Goal: Task Accomplishment & Management: Manage account settings

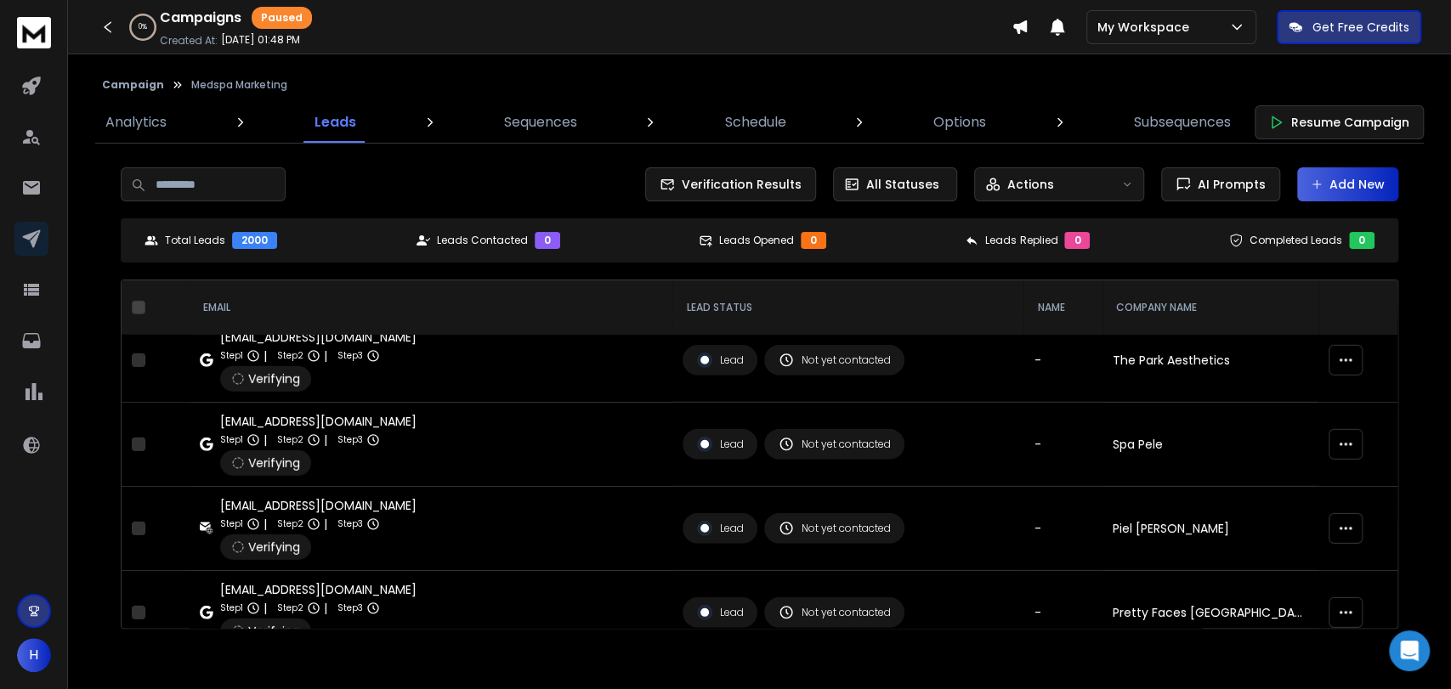
scroll to position [7740, 0]
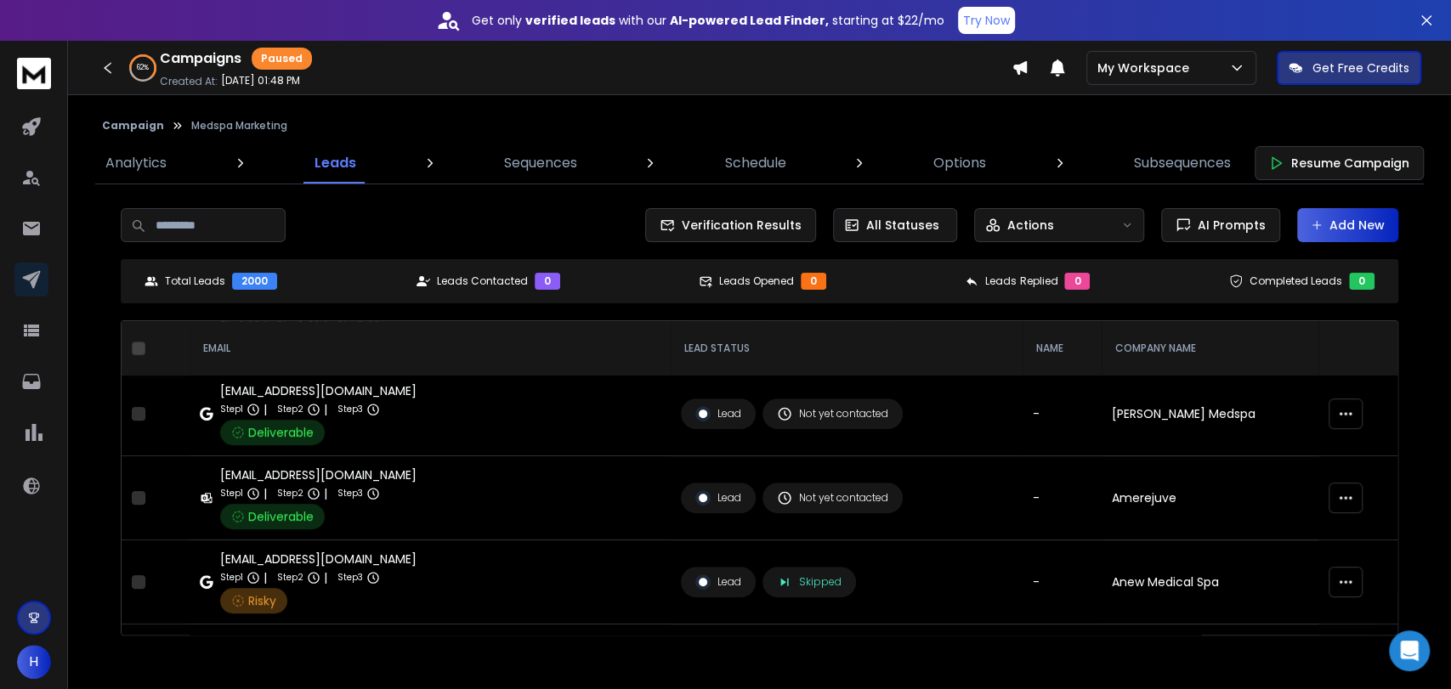
scroll to position [472, 0]
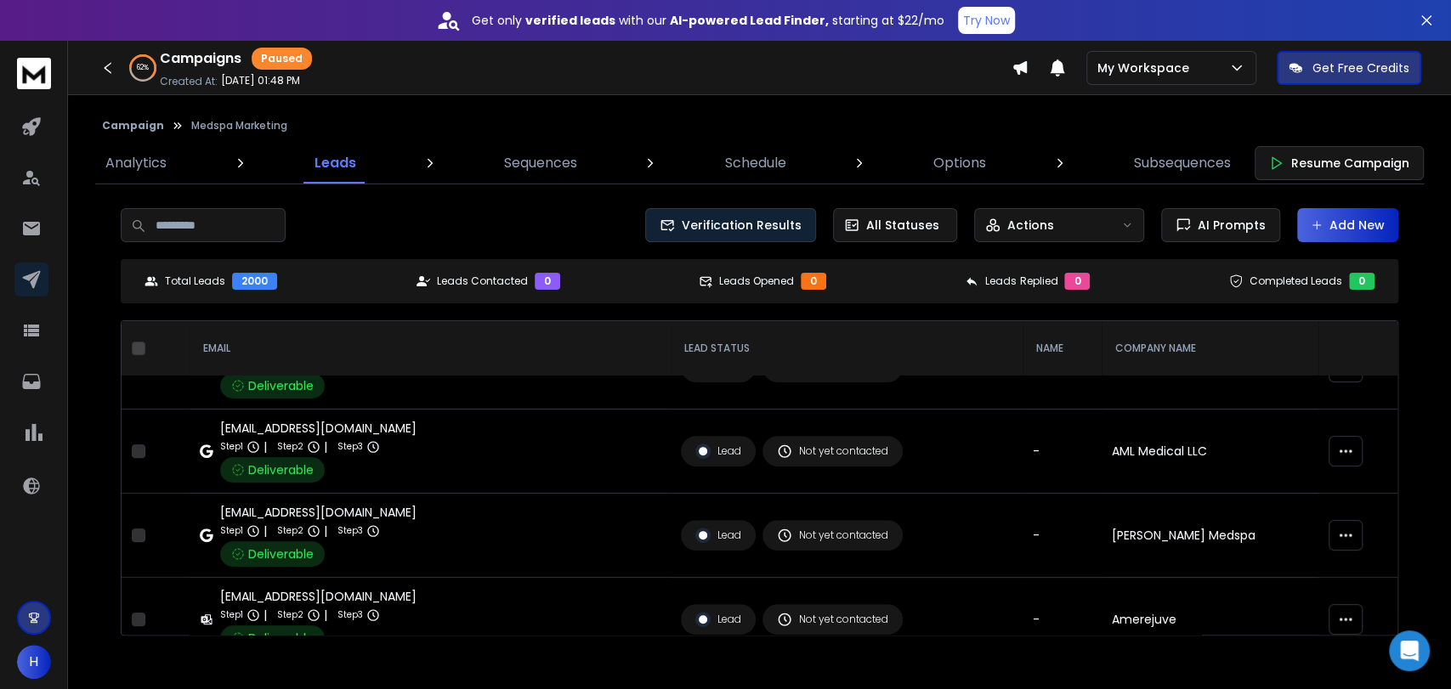
click at [763, 233] on button "Verification Results" at bounding box center [730, 225] width 171 height 34
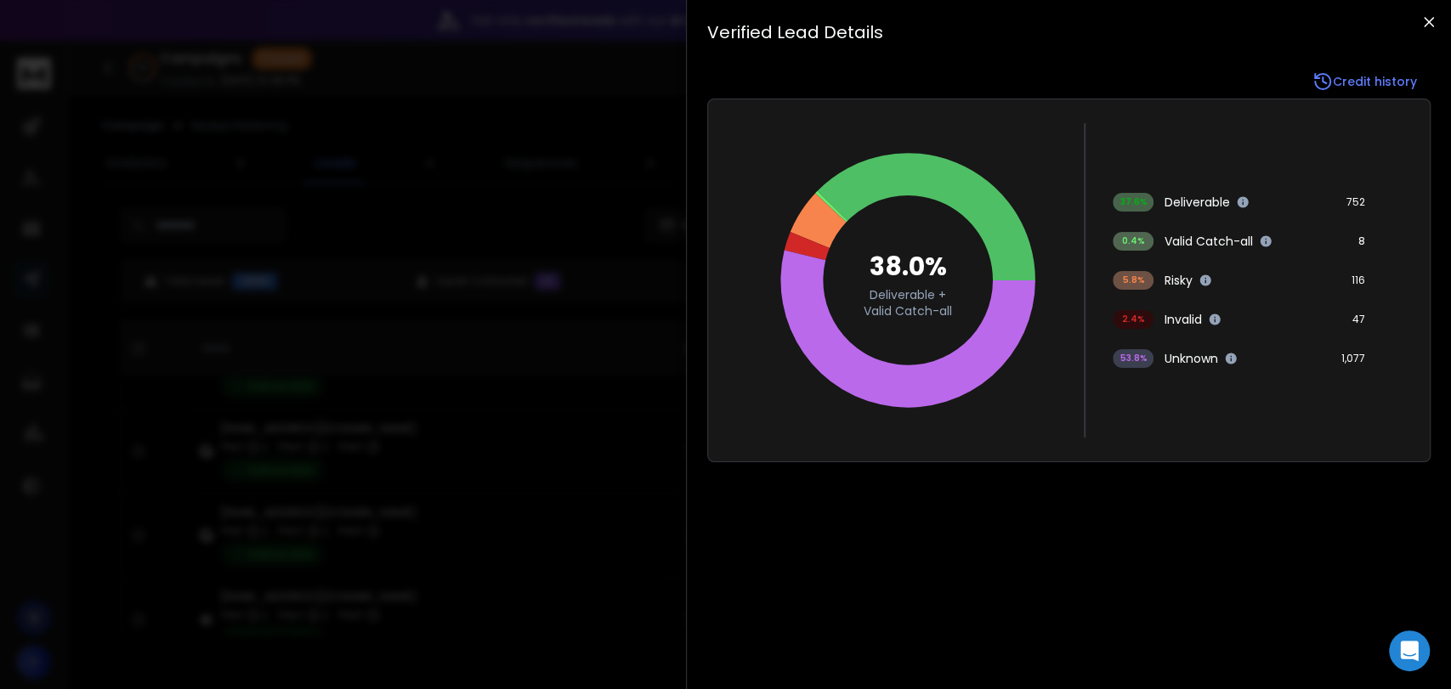
click at [1435, 17] on icon "button" at bounding box center [1429, 22] width 17 height 17
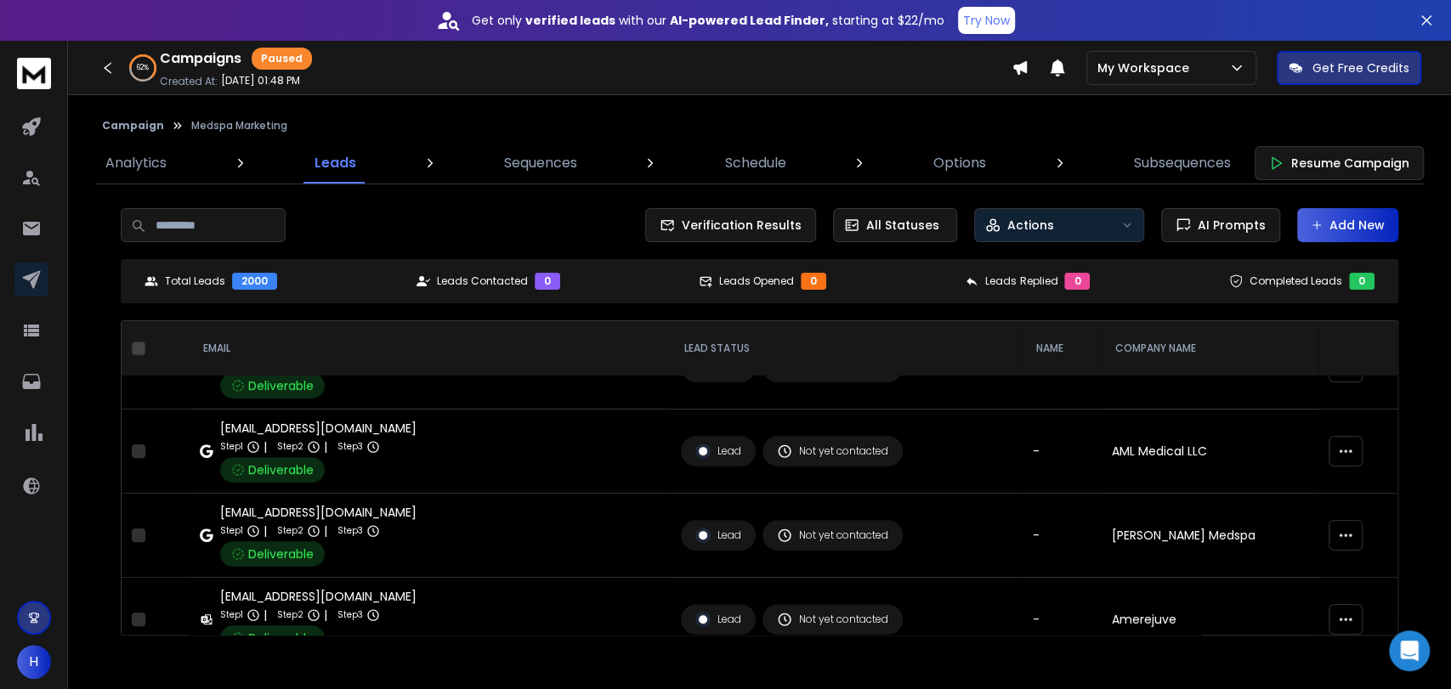
click at [1018, 217] on p "Actions" at bounding box center [1030, 225] width 47 height 17
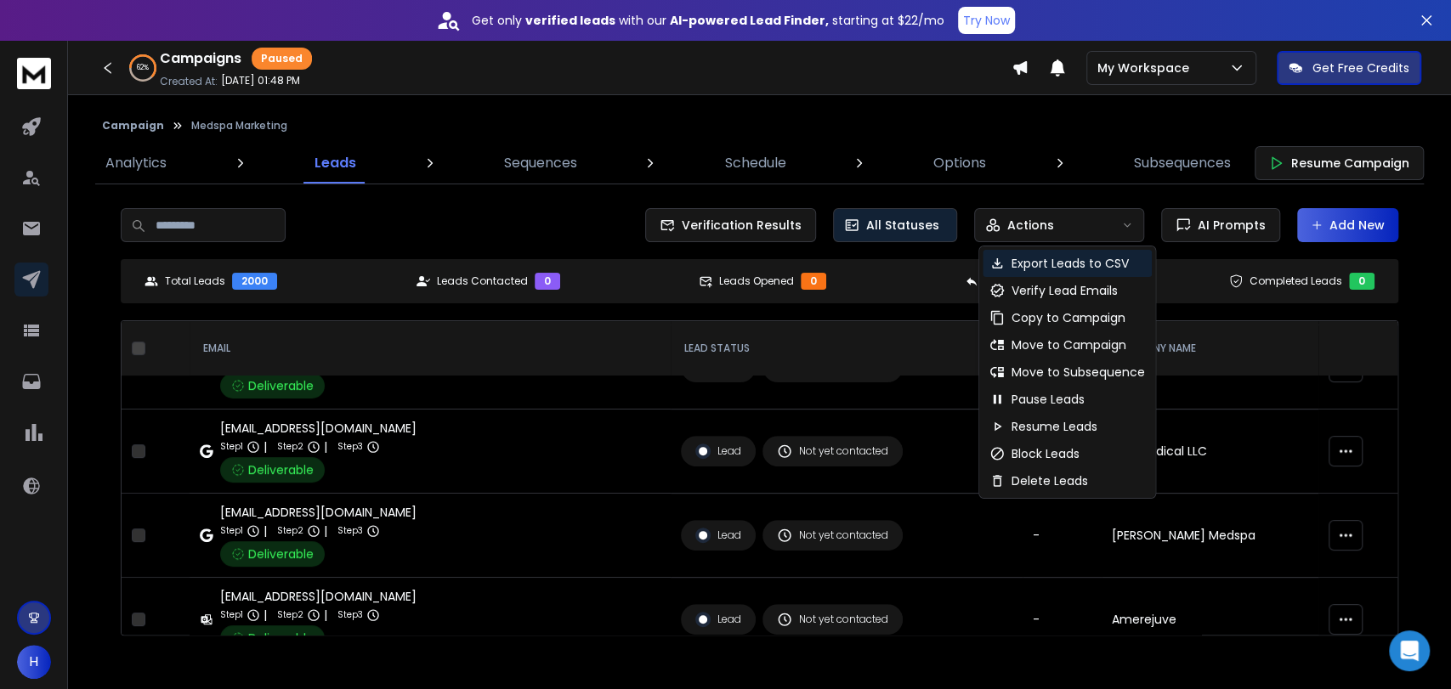
click at [924, 217] on p "All Statuses" at bounding box center [902, 225] width 73 height 17
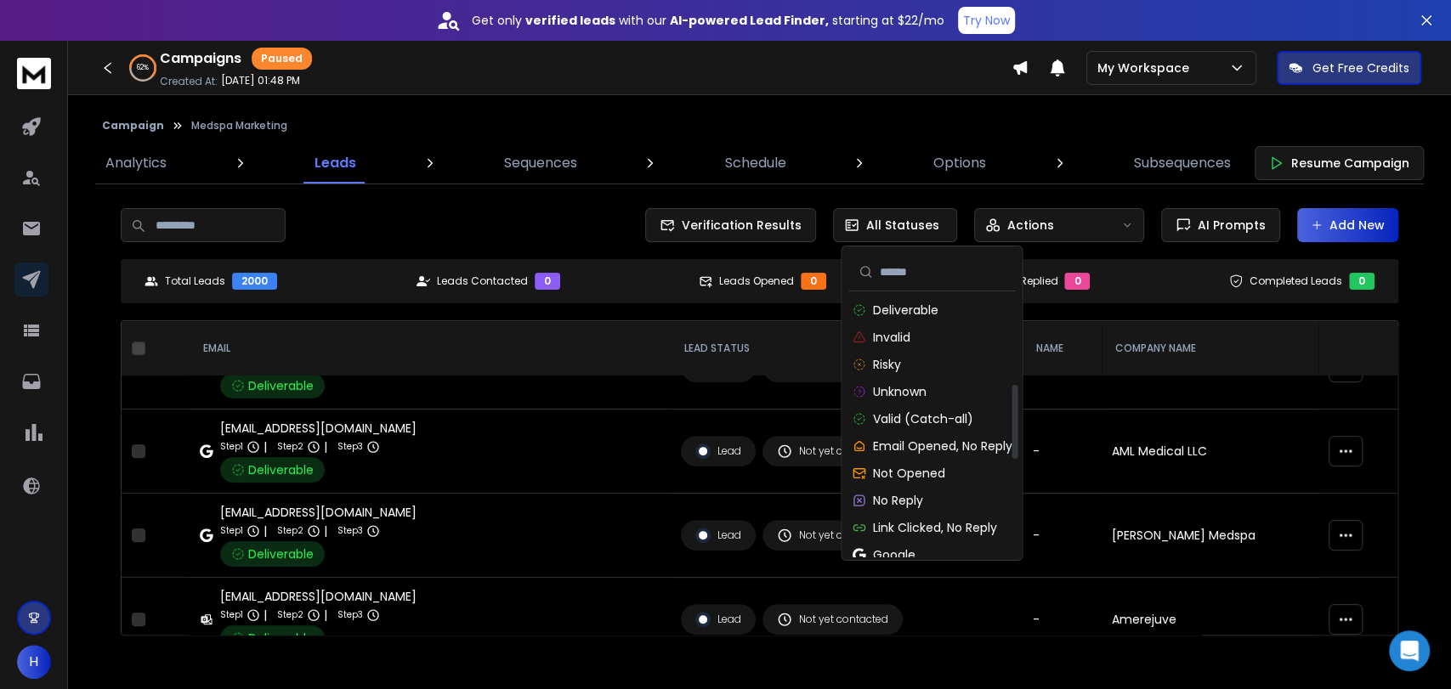
scroll to position [237, 0]
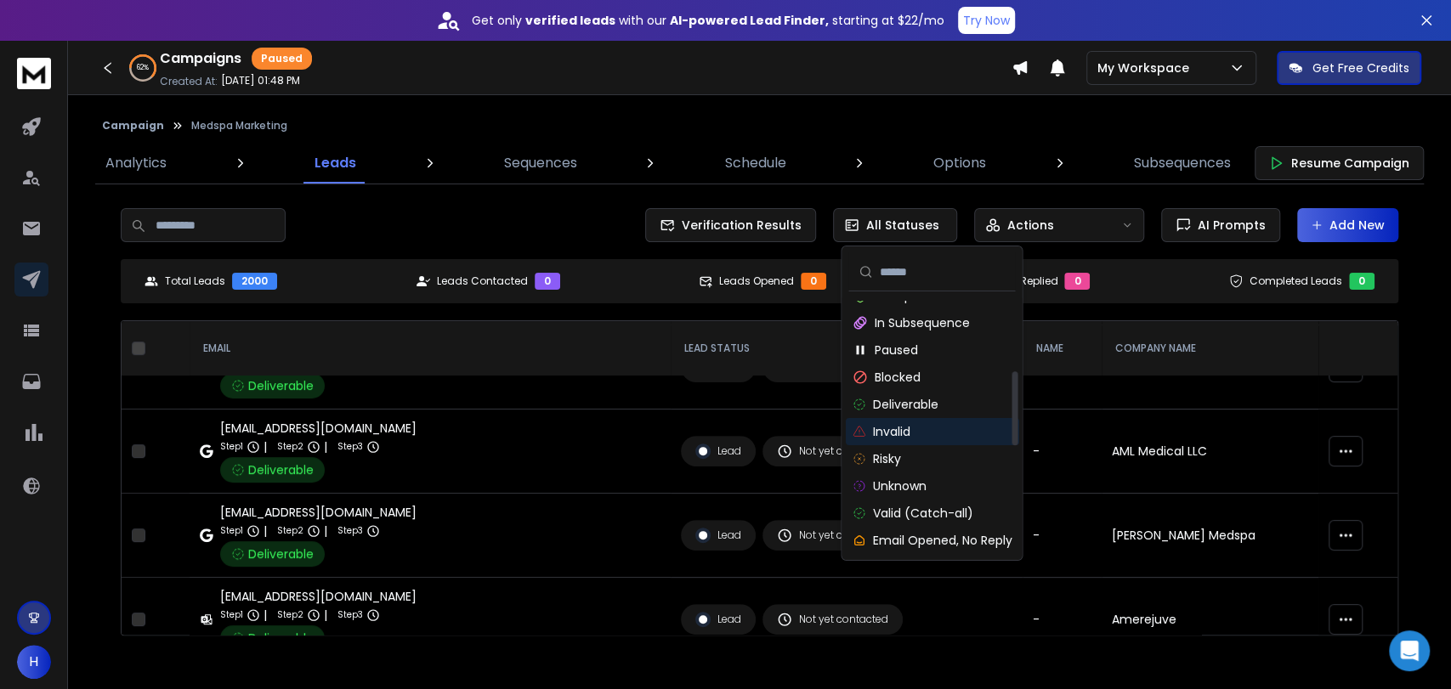
click at [904, 428] on p "Invalid" at bounding box center [890, 431] width 37 height 17
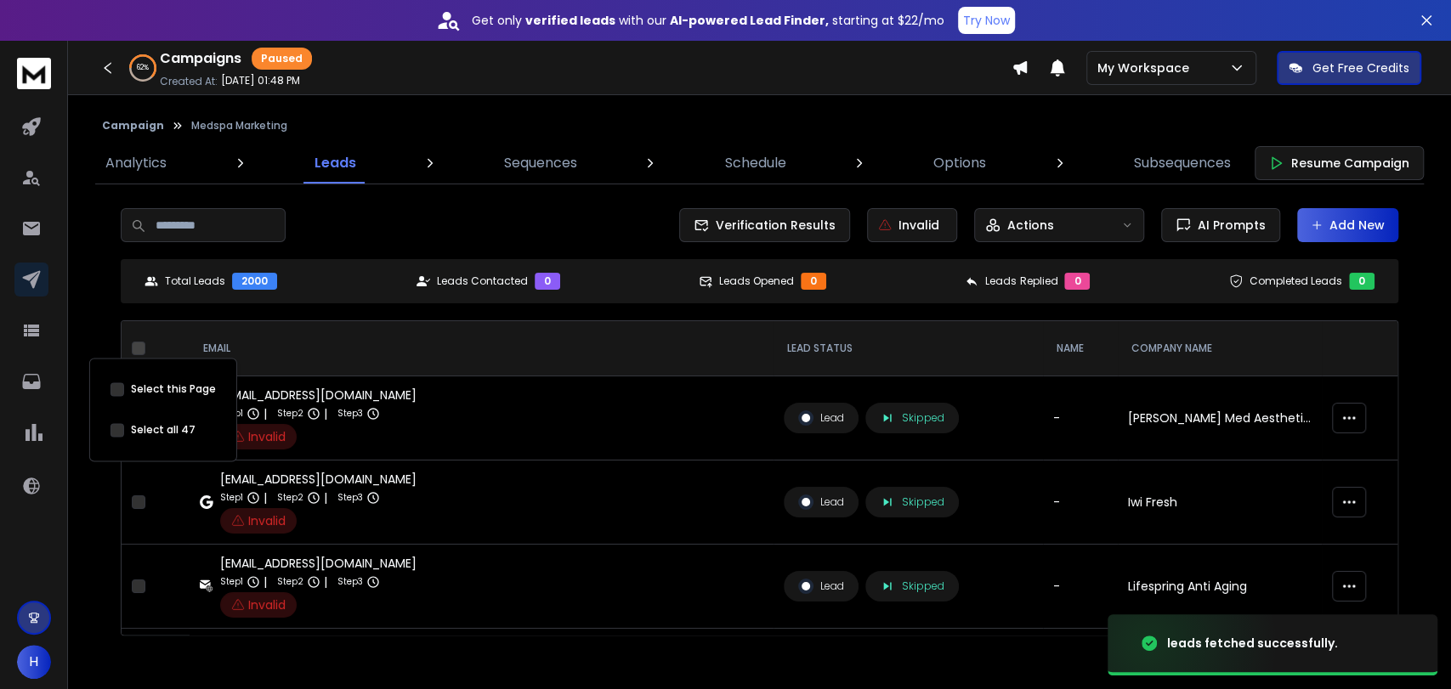
click at [138, 349] on button "Select this Page" at bounding box center [139, 349] width 14 height 14
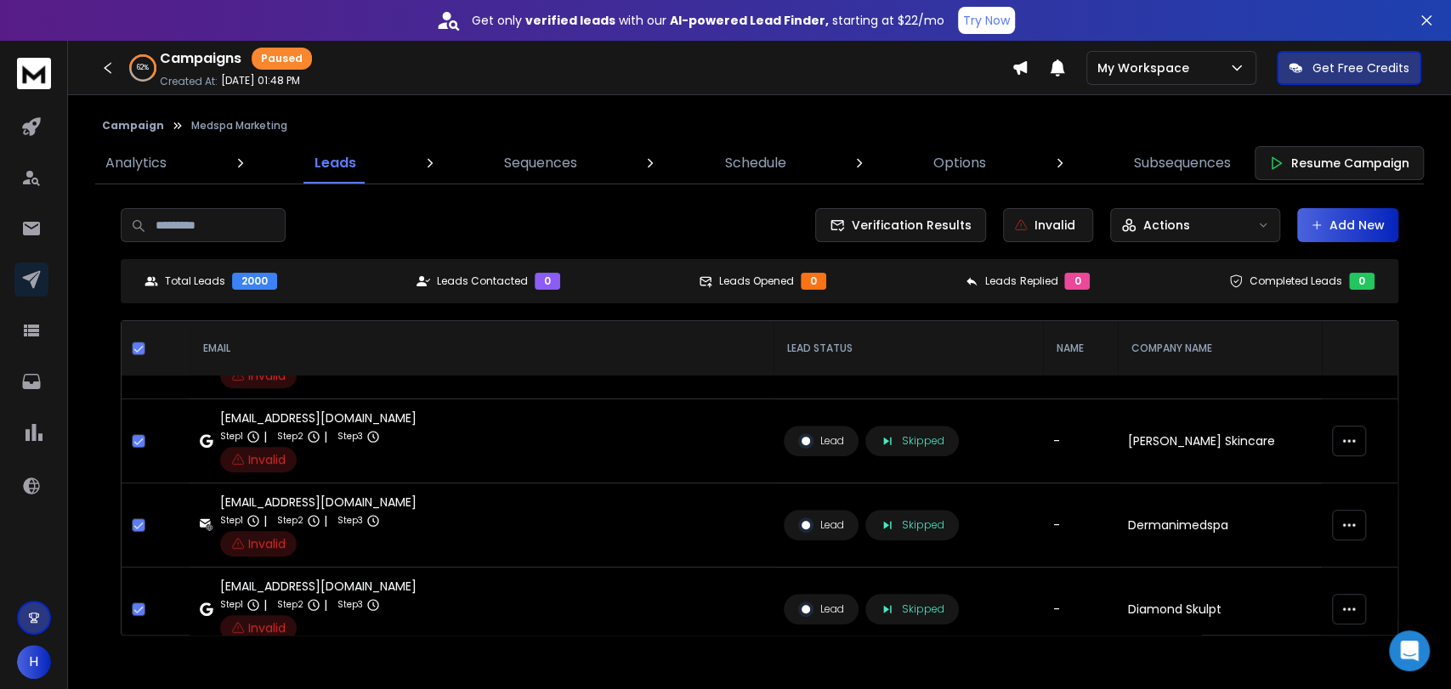
scroll to position [0, 0]
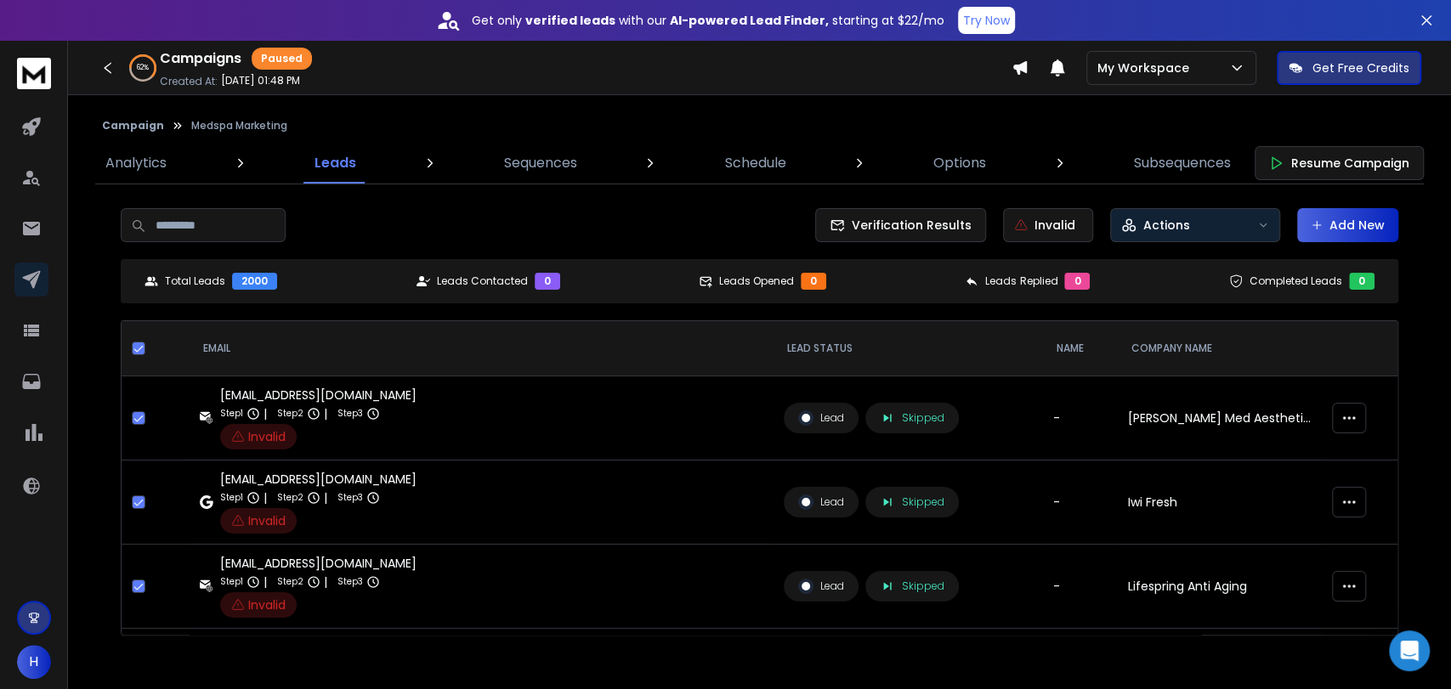
click at [1238, 225] on div "Actions" at bounding box center [1185, 225] width 129 height 17
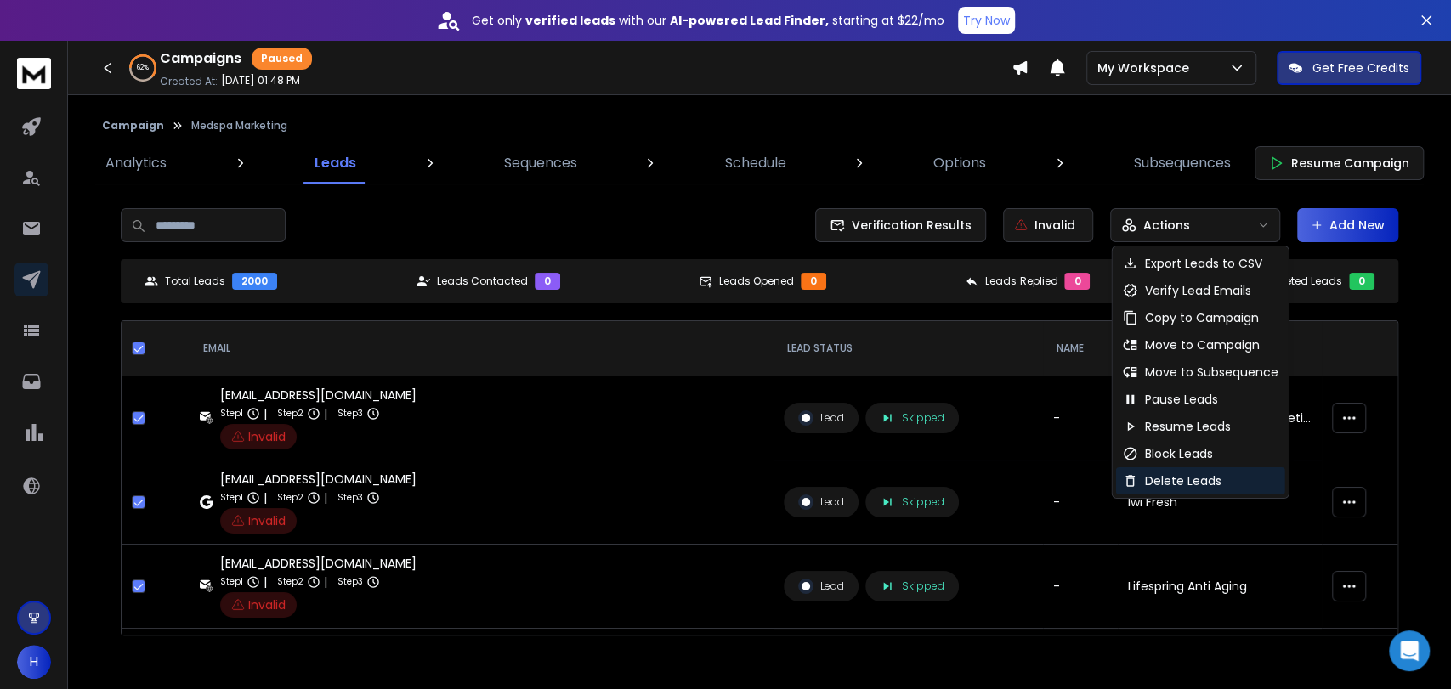
click at [1193, 485] on p "Delete Leads" at bounding box center [1183, 481] width 77 height 17
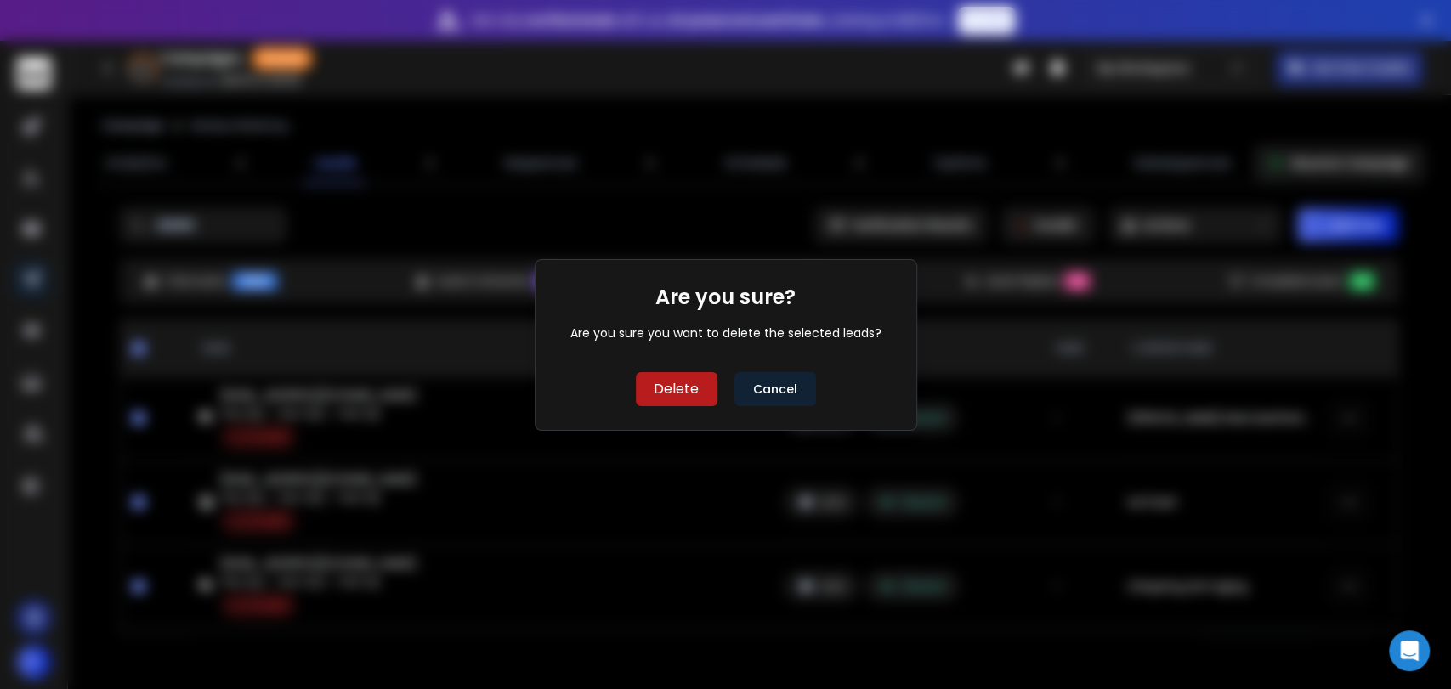
click at [655, 383] on button "Delete" at bounding box center [677, 389] width 82 height 34
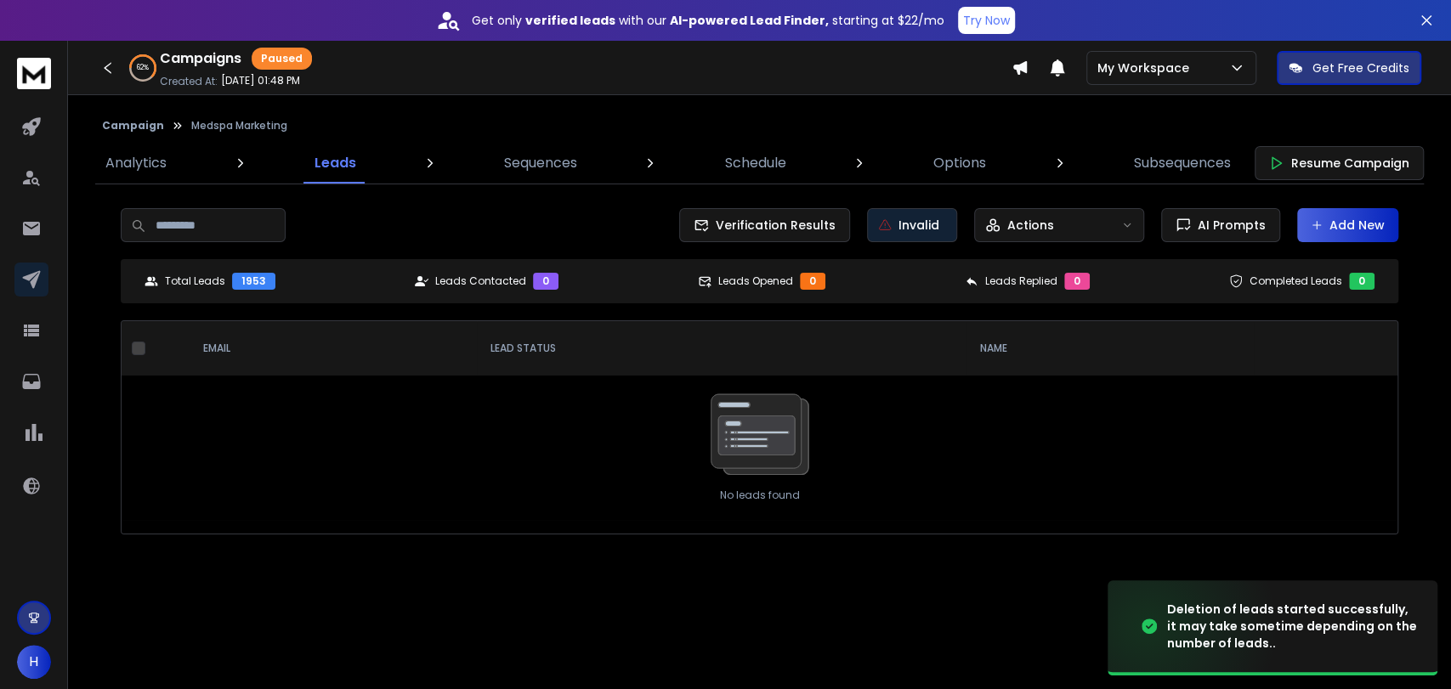
click at [939, 224] on p "Invalid" at bounding box center [919, 225] width 41 height 17
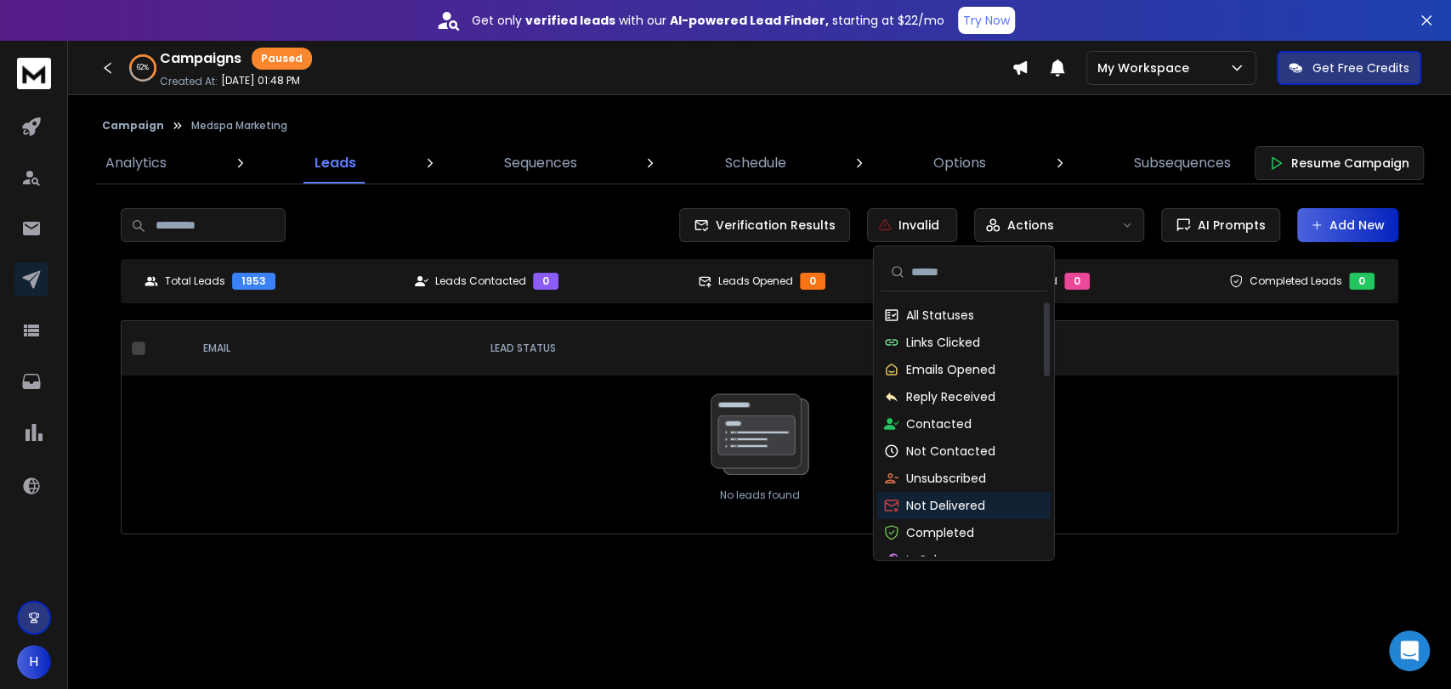
scroll to position [189, 0]
click at [945, 505] on div "Risky" at bounding box center [963, 507] width 173 height 27
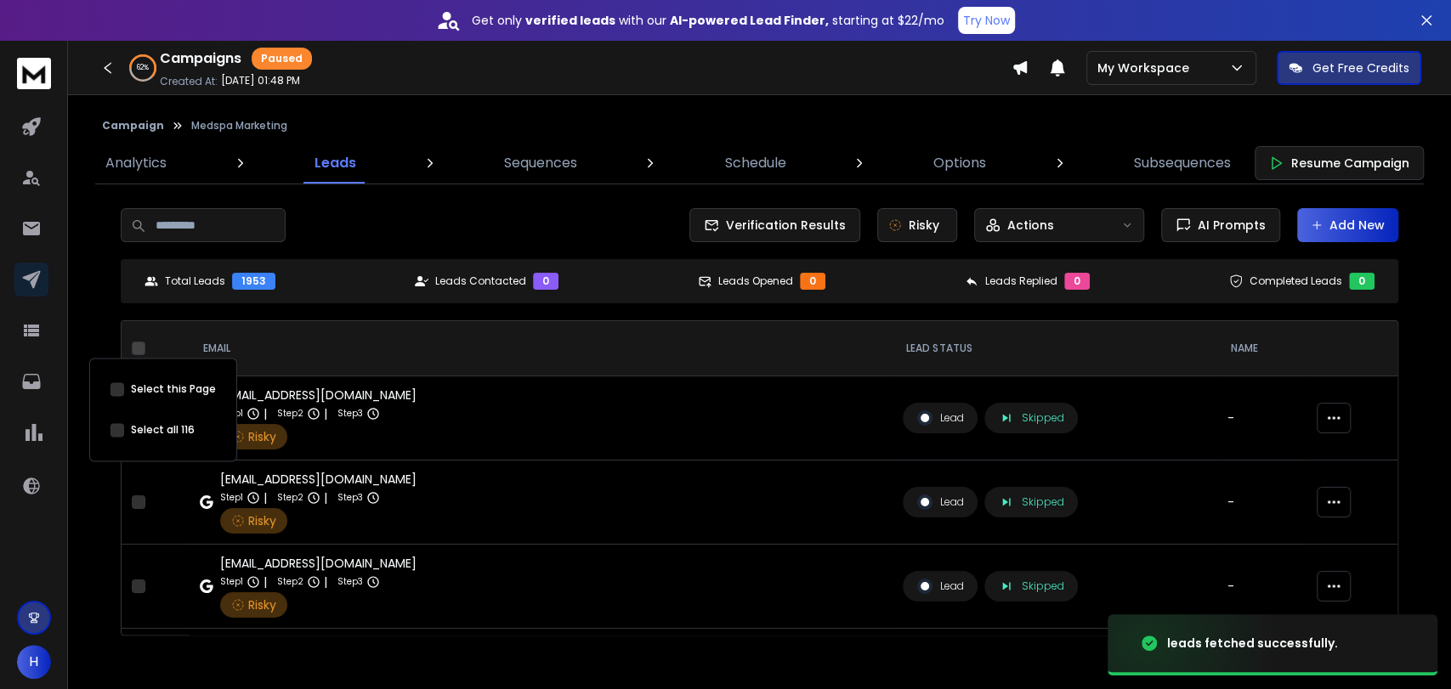
click at [143, 343] on button "Select this Page" at bounding box center [139, 349] width 14 height 14
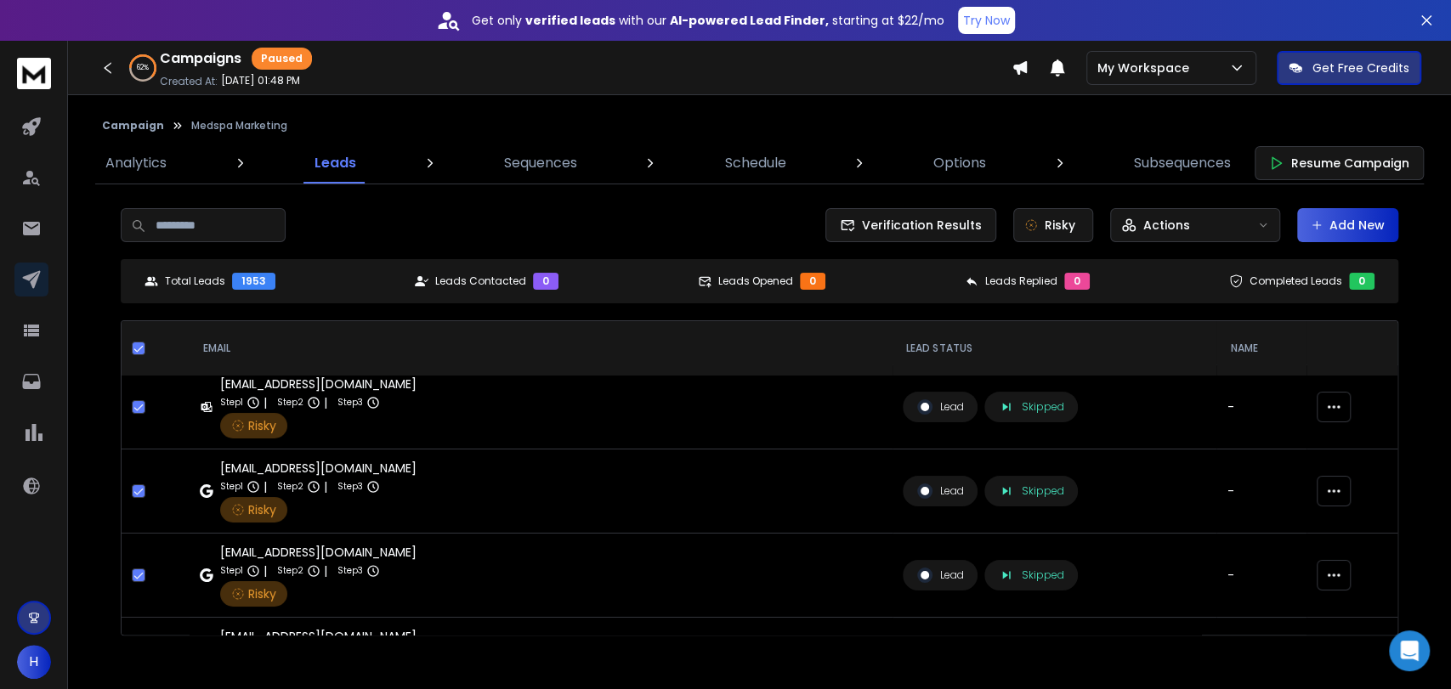
scroll to position [0, 0]
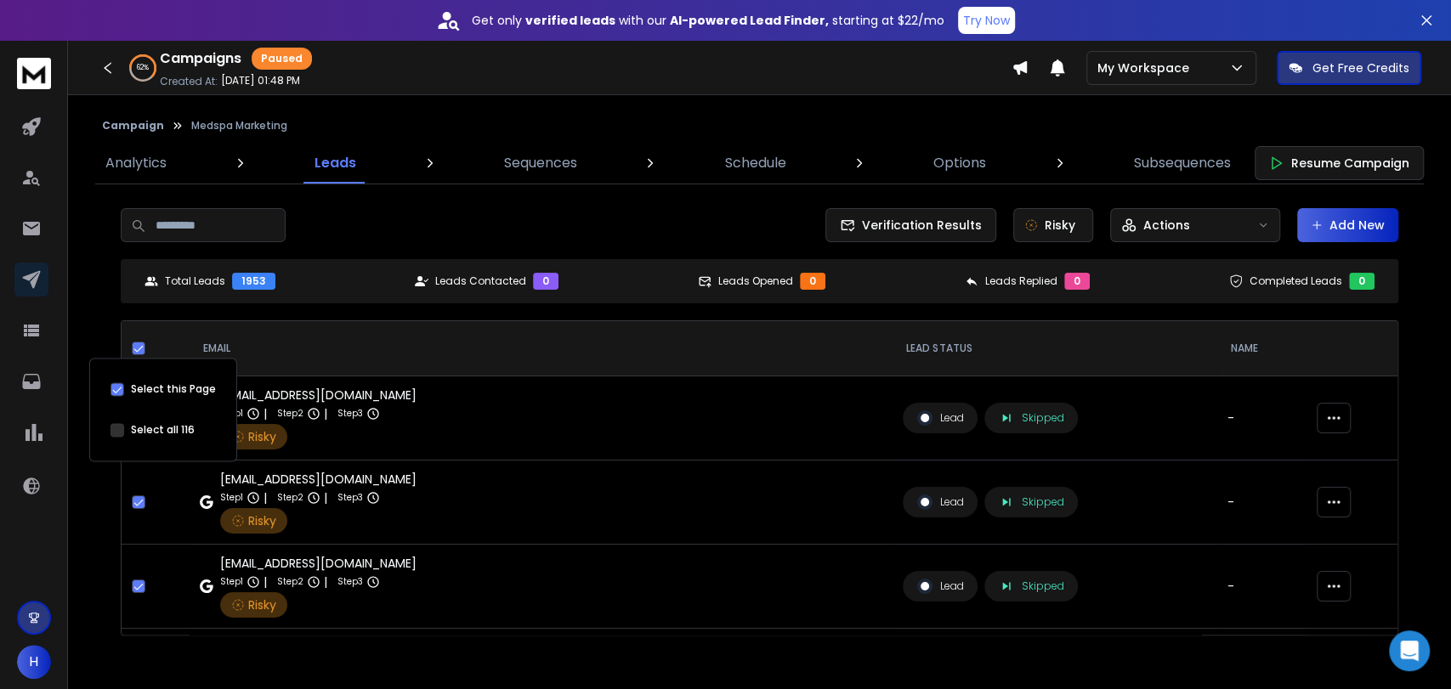
click at [143, 350] on button "Select this Page" at bounding box center [139, 349] width 14 height 14
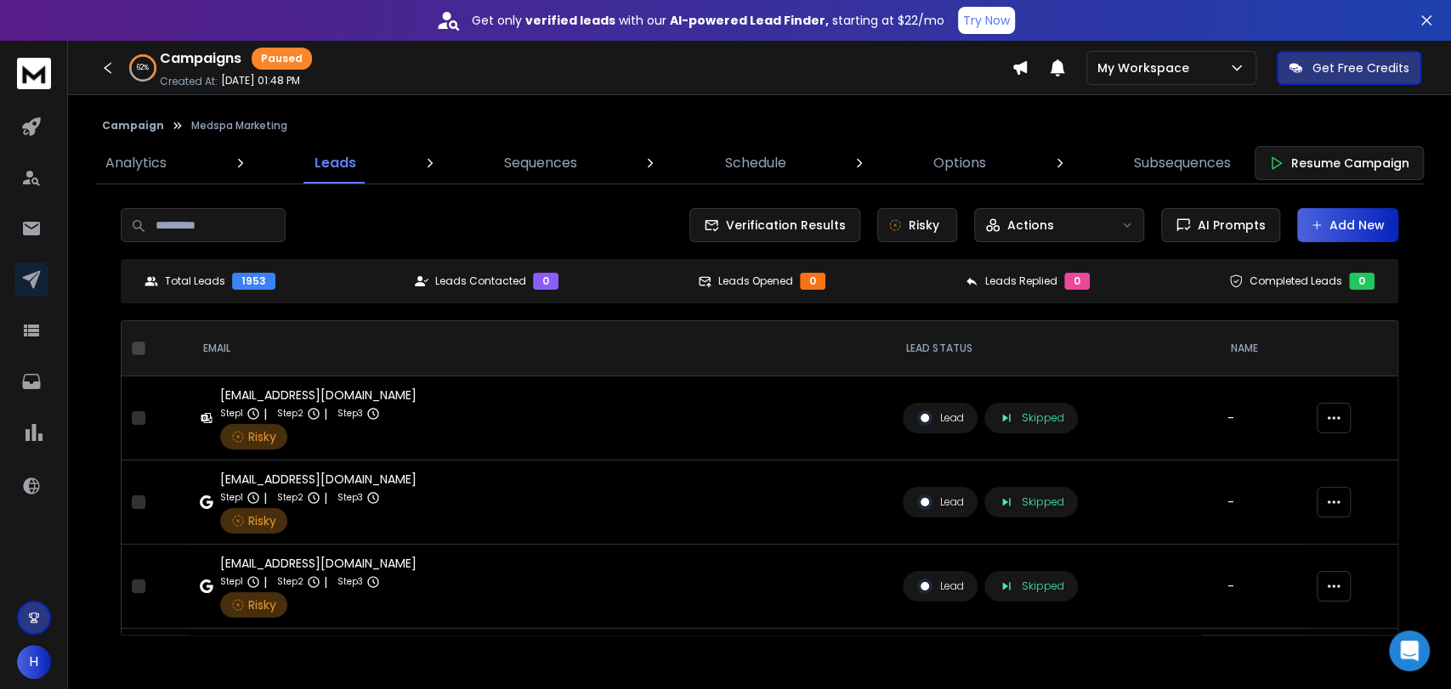
click at [143, 350] on button "button" at bounding box center [139, 349] width 14 height 14
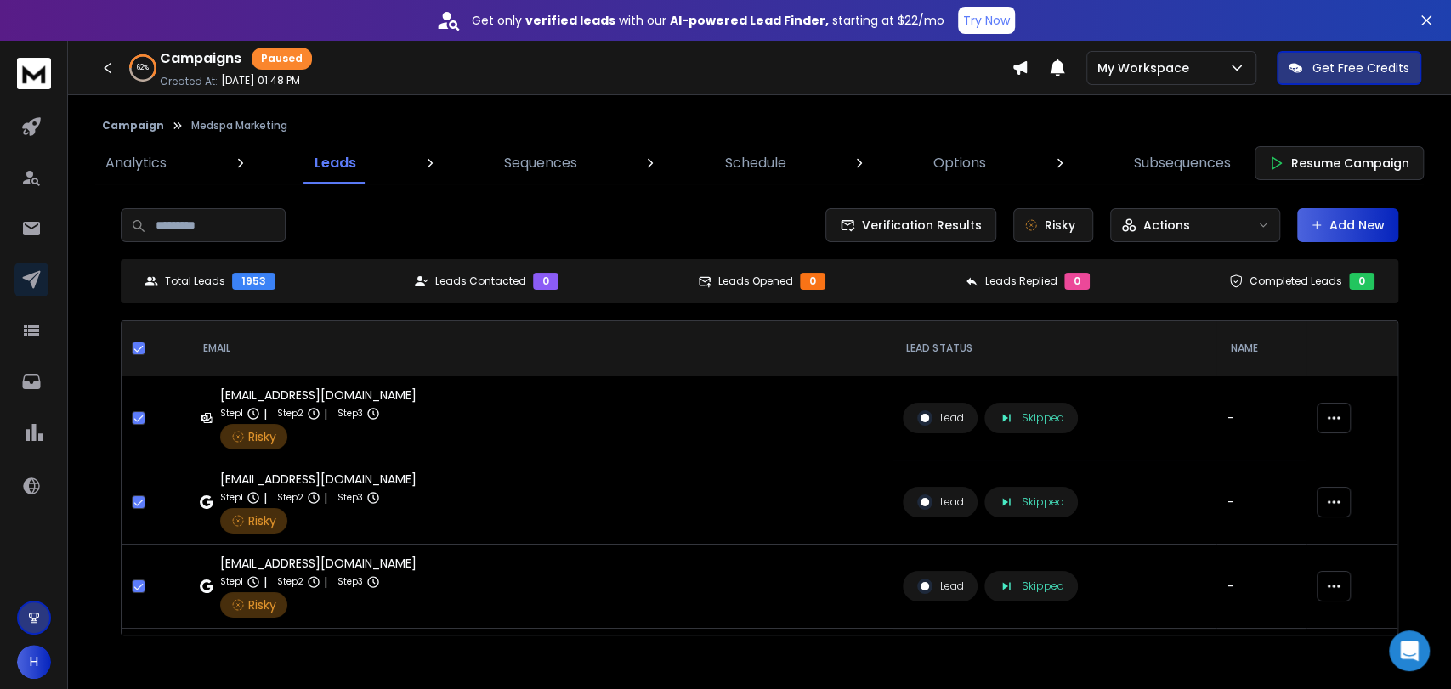
click at [143, 350] on button "button" at bounding box center [139, 349] width 14 height 14
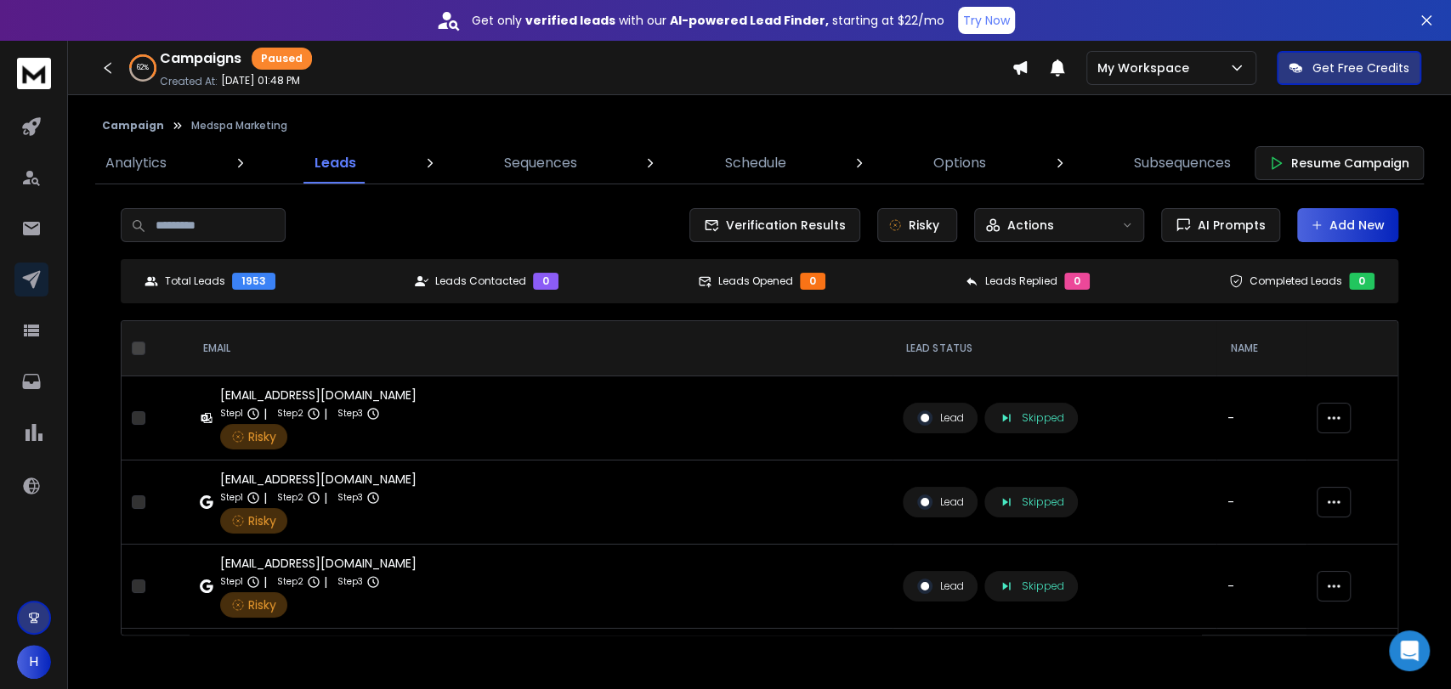
click at [143, 350] on button "button" at bounding box center [139, 349] width 14 height 14
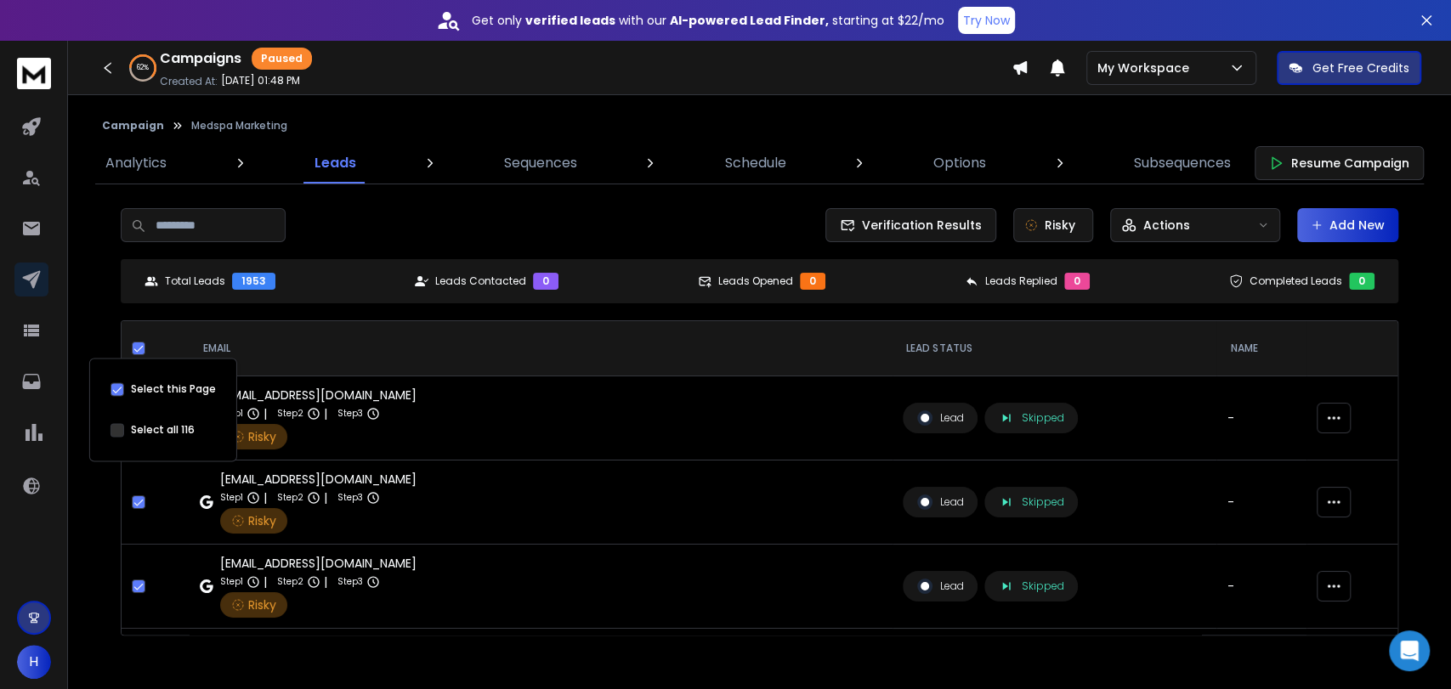
click at [141, 349] on button "Select this Page" at bounding box center [139, 349] width 14 height 14
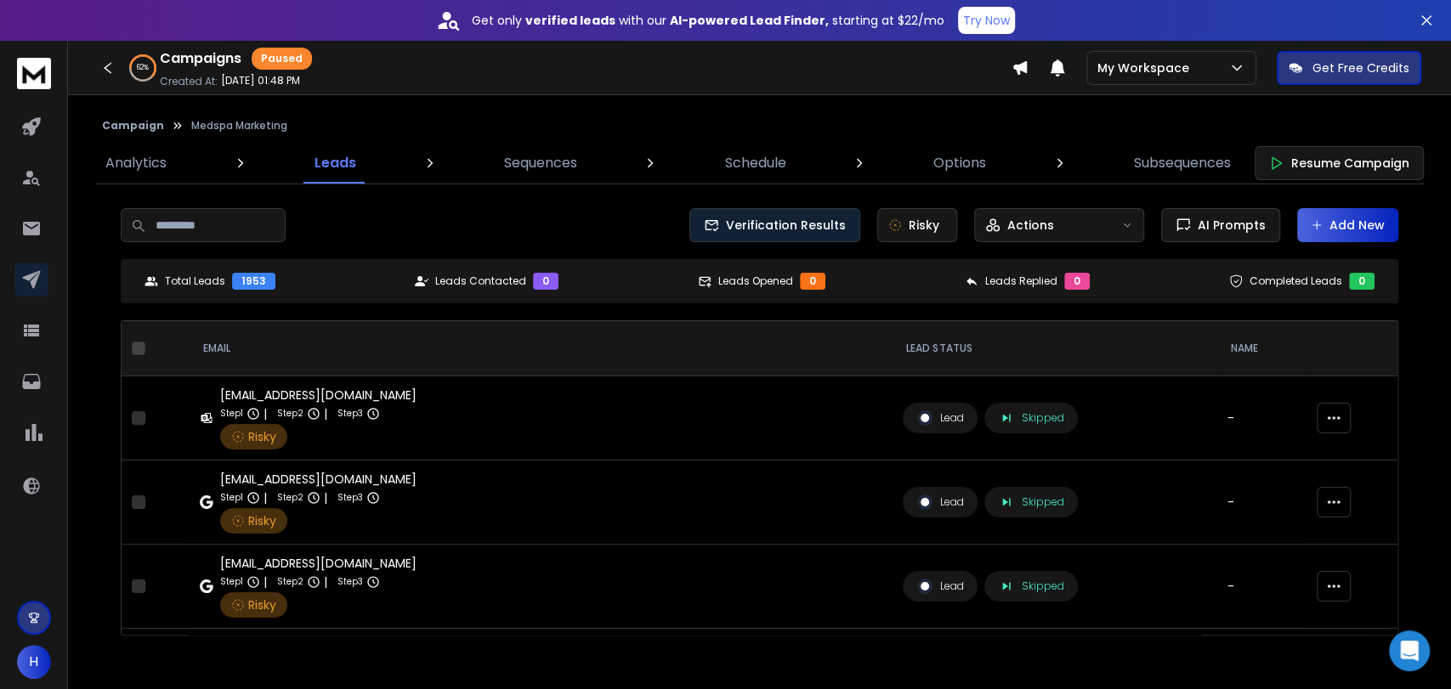
click at [824, 221] on span "Verification Results" at bounding box center [782, 225] width 127 height 17
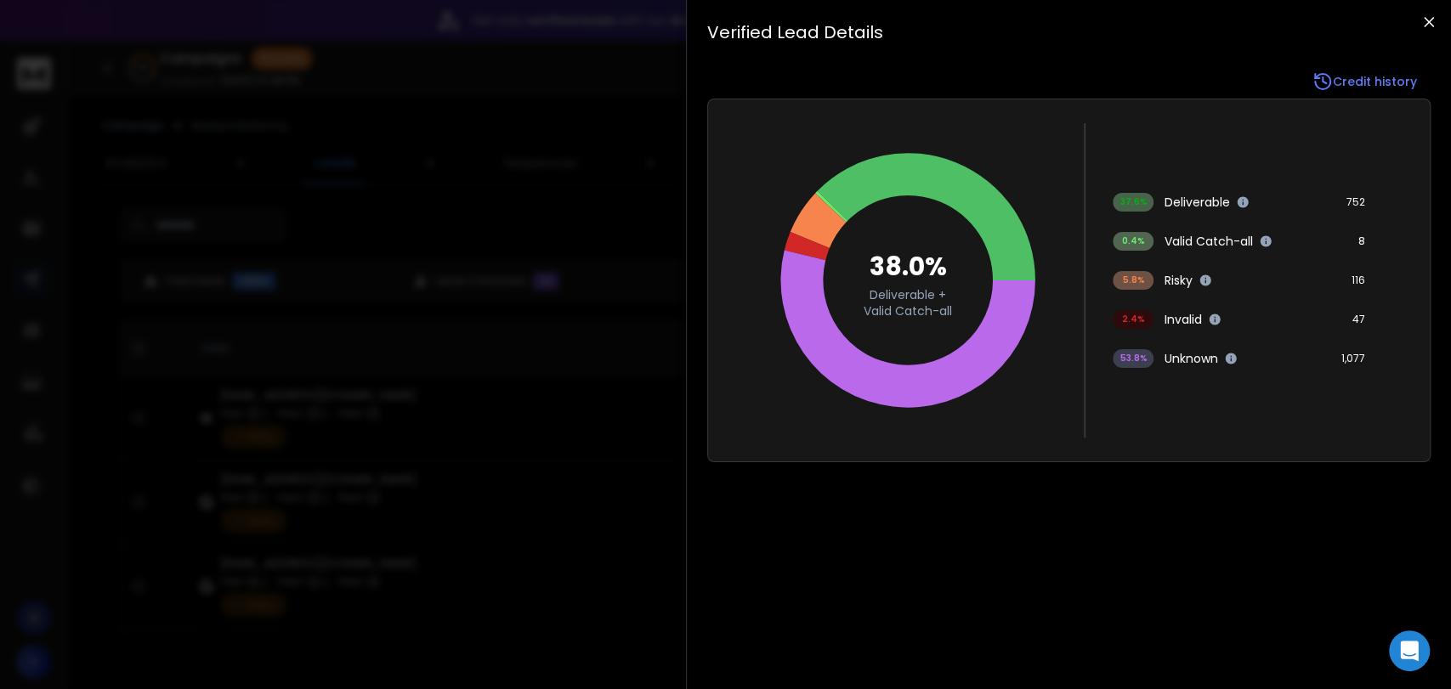
click at [1428, 20] on icon "button" at bounding box center [1429, 22] width 17 height 17
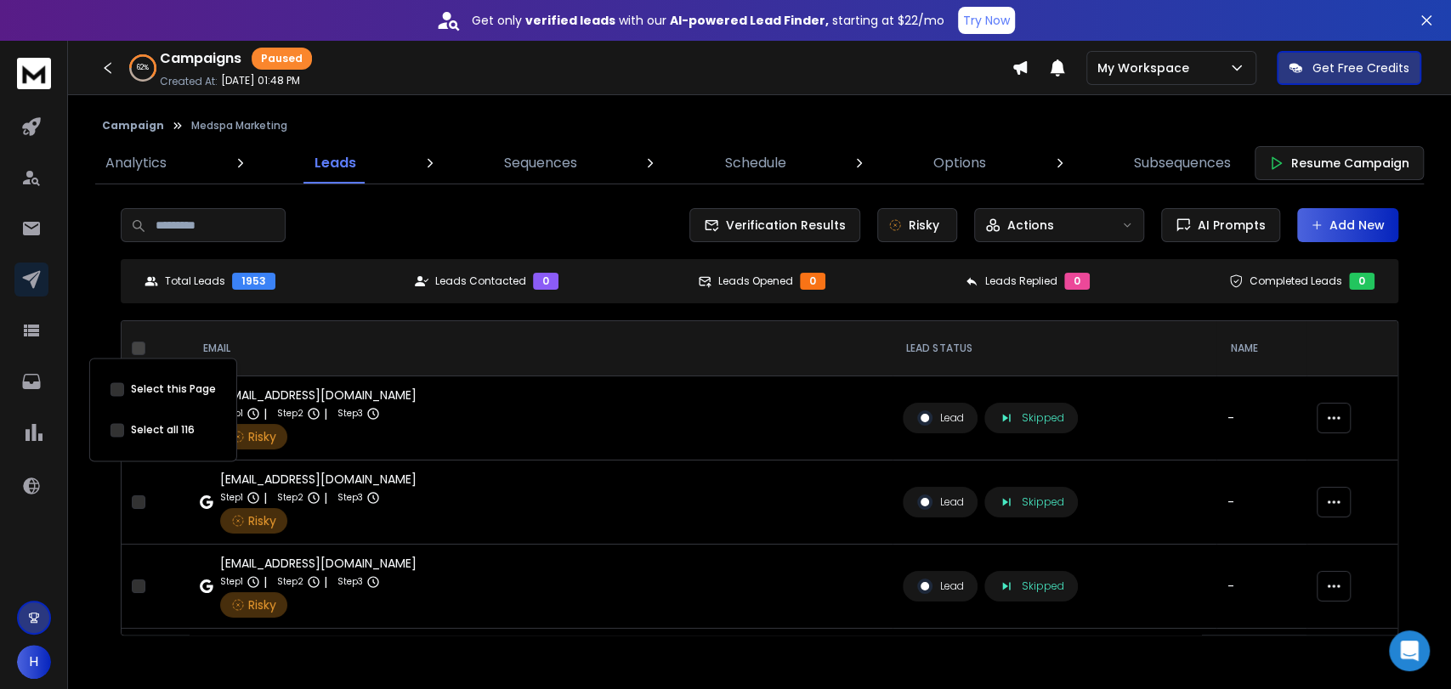
click at [135, 349] on button "Select this Page" at bounding box center [139, 349] width 14 height 14
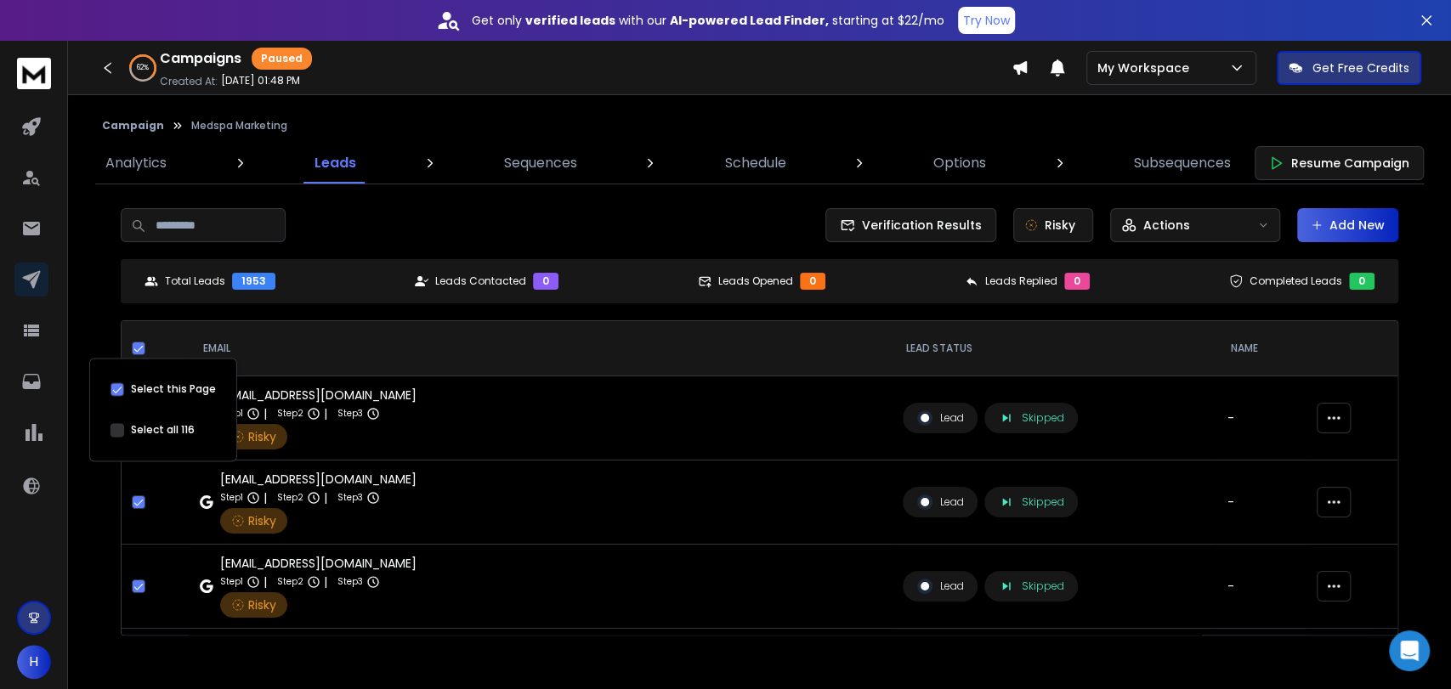
click at [113, 436] on button "Select this Page" at bounding box center [118, 430] width 14 height 14
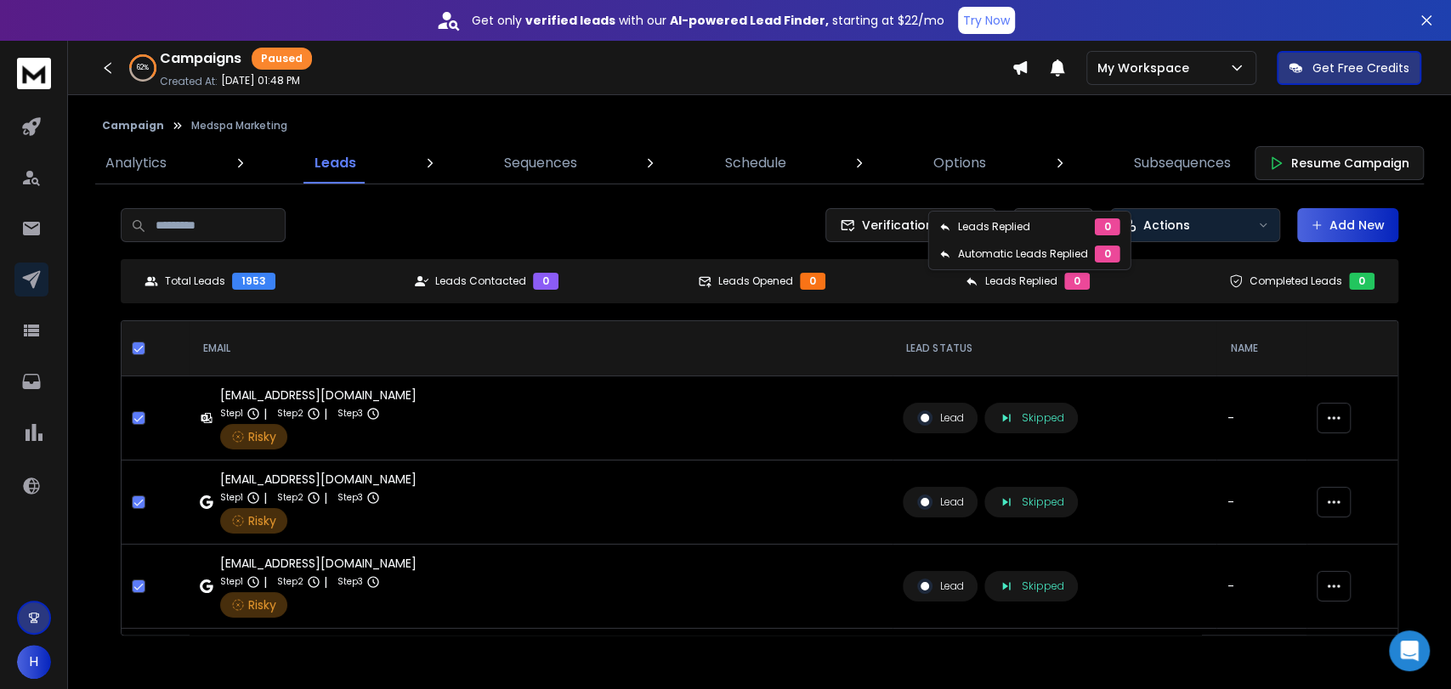
click at [1154, 219] on p "Actions" at bounding box center [1166, 225] width 47 height 17
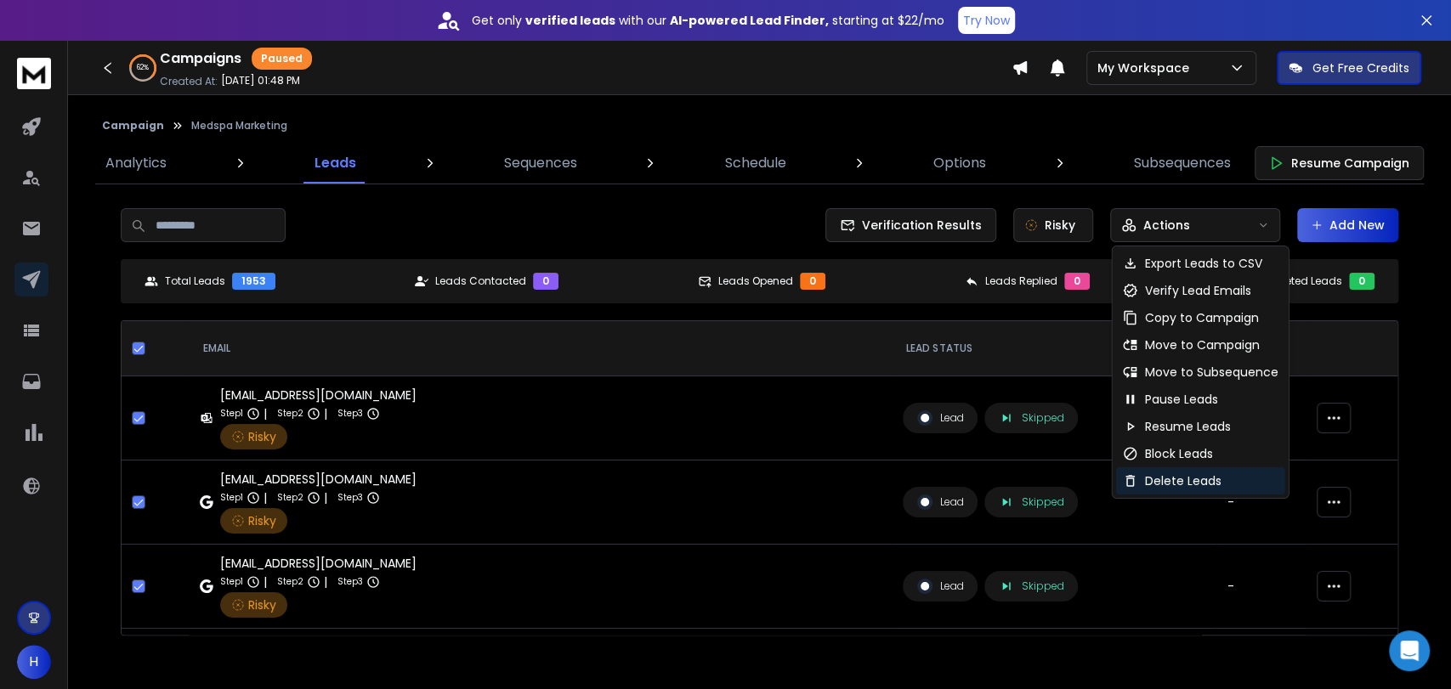
click at [1201, 478] on p "Delete Leads" at bounding box center [1183, 481] width 77 height 17
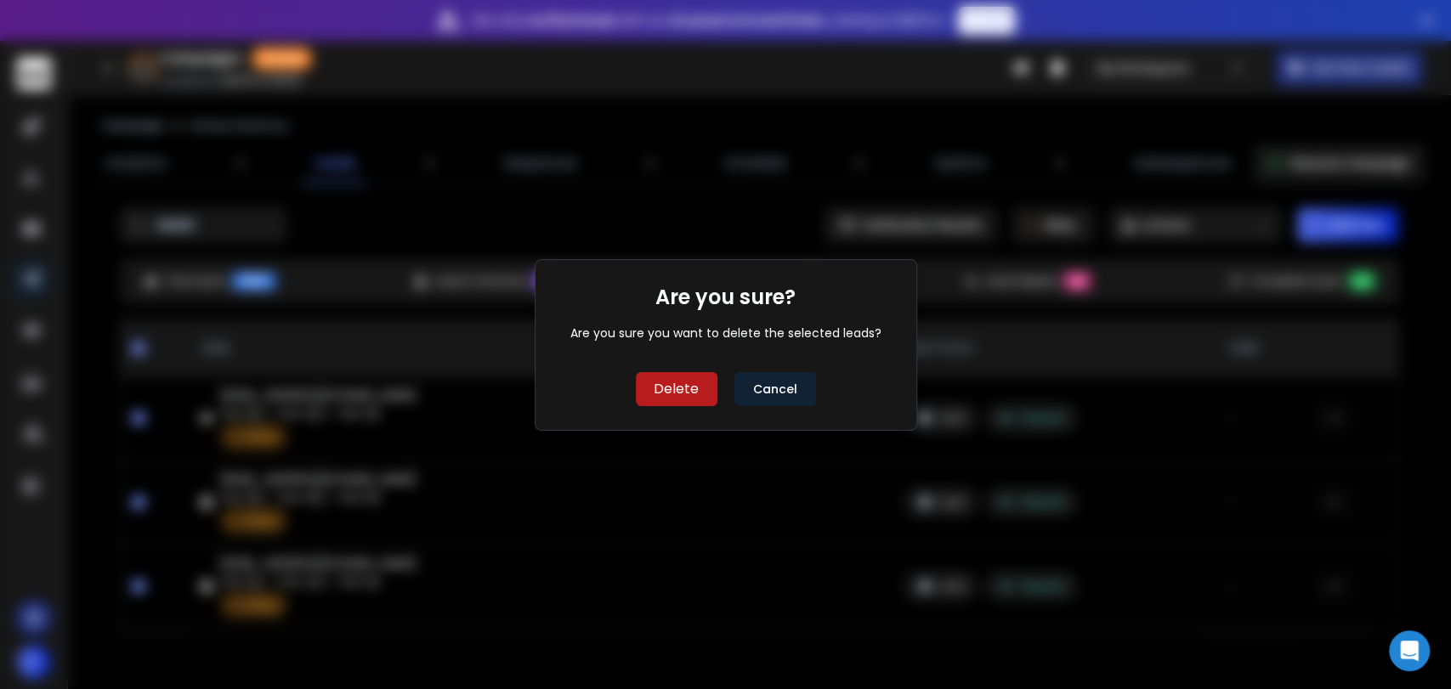
click at [673, 391] on button "Delete" at bounding box center [677, 389] width 82 height 34
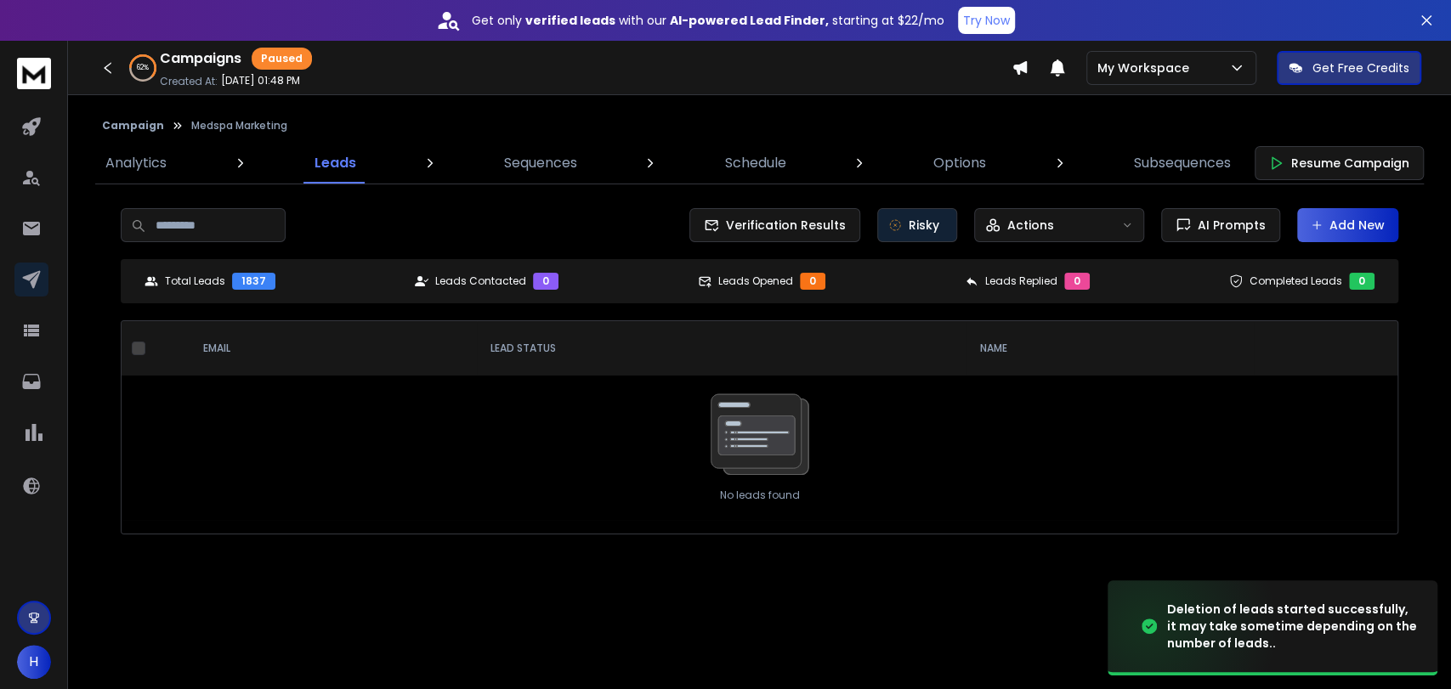
click at [907, 215] on button "Risky" at bounding box center [917, 225] width 80 height 34
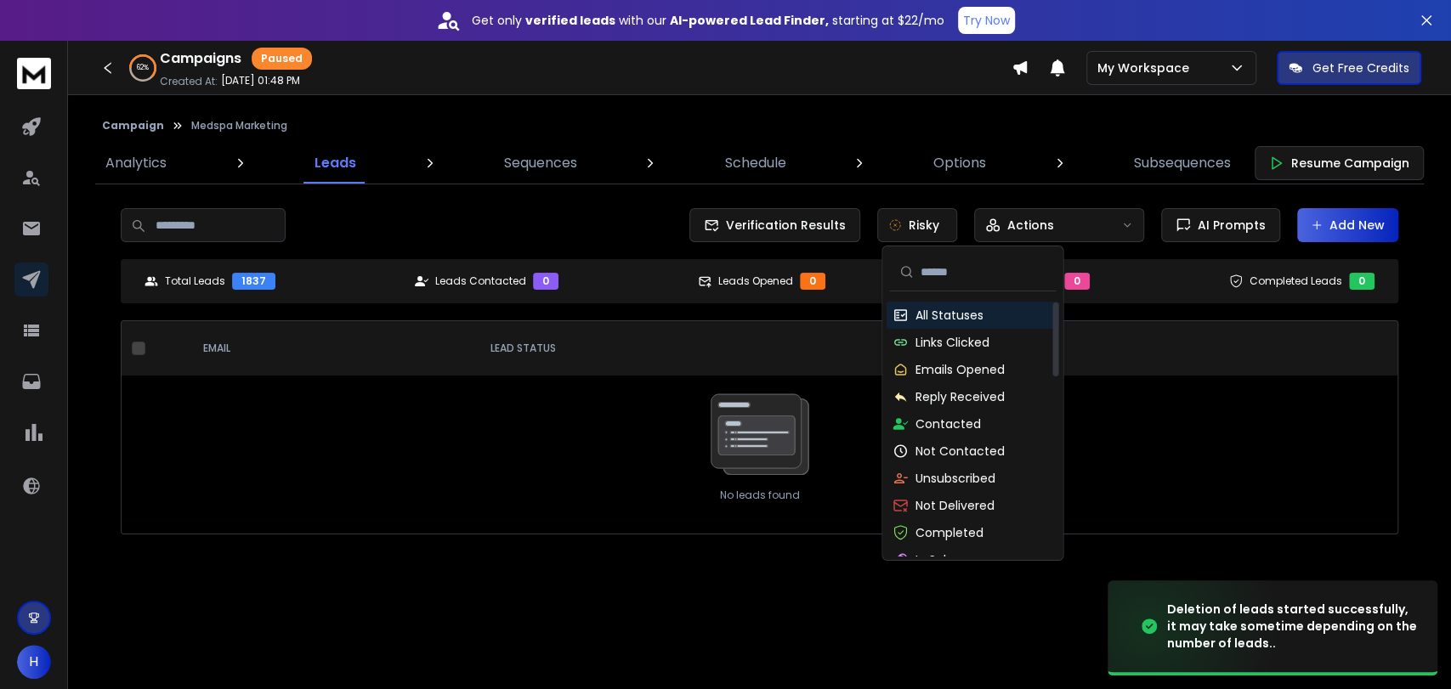
click at [911, 302] on div "All Statuses" at bounding box center [972, 315] width 173 height 27
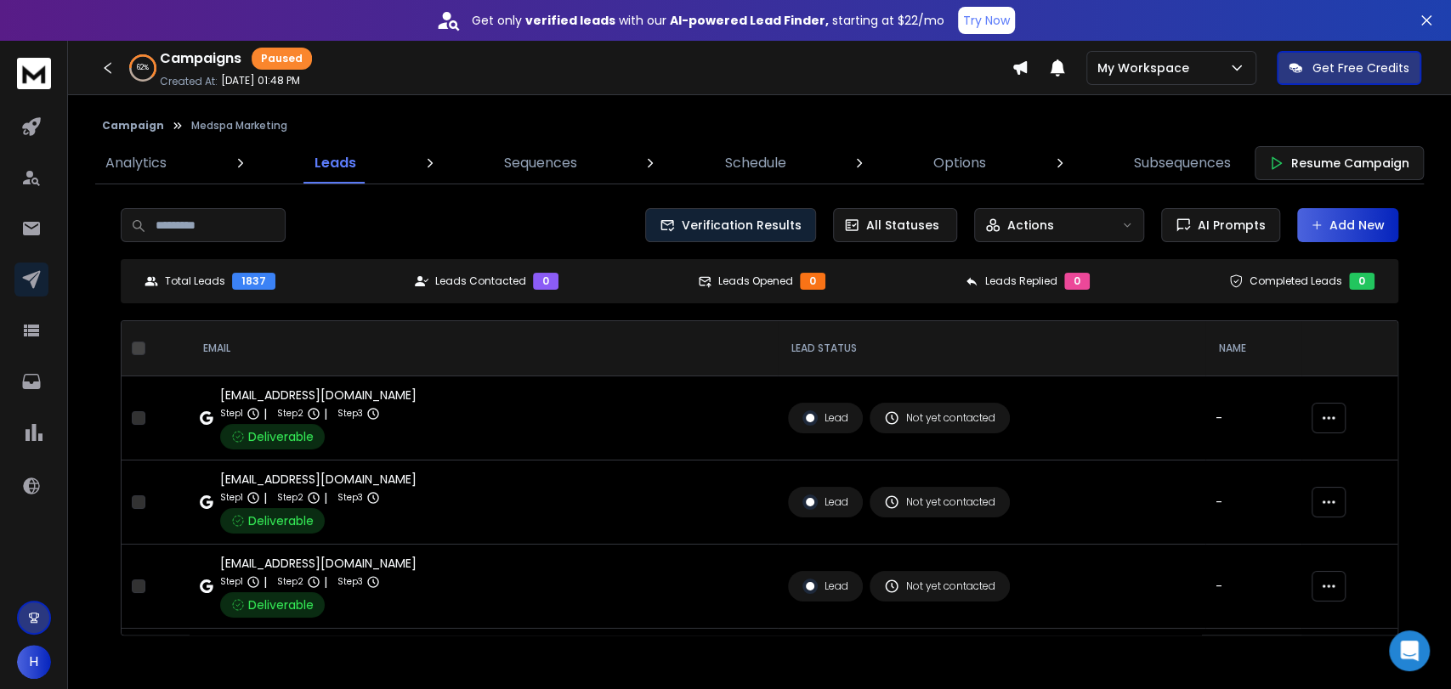
click at [710, 222] on span "Verification Results" at bounding box center [738, 225] width 127 height 17
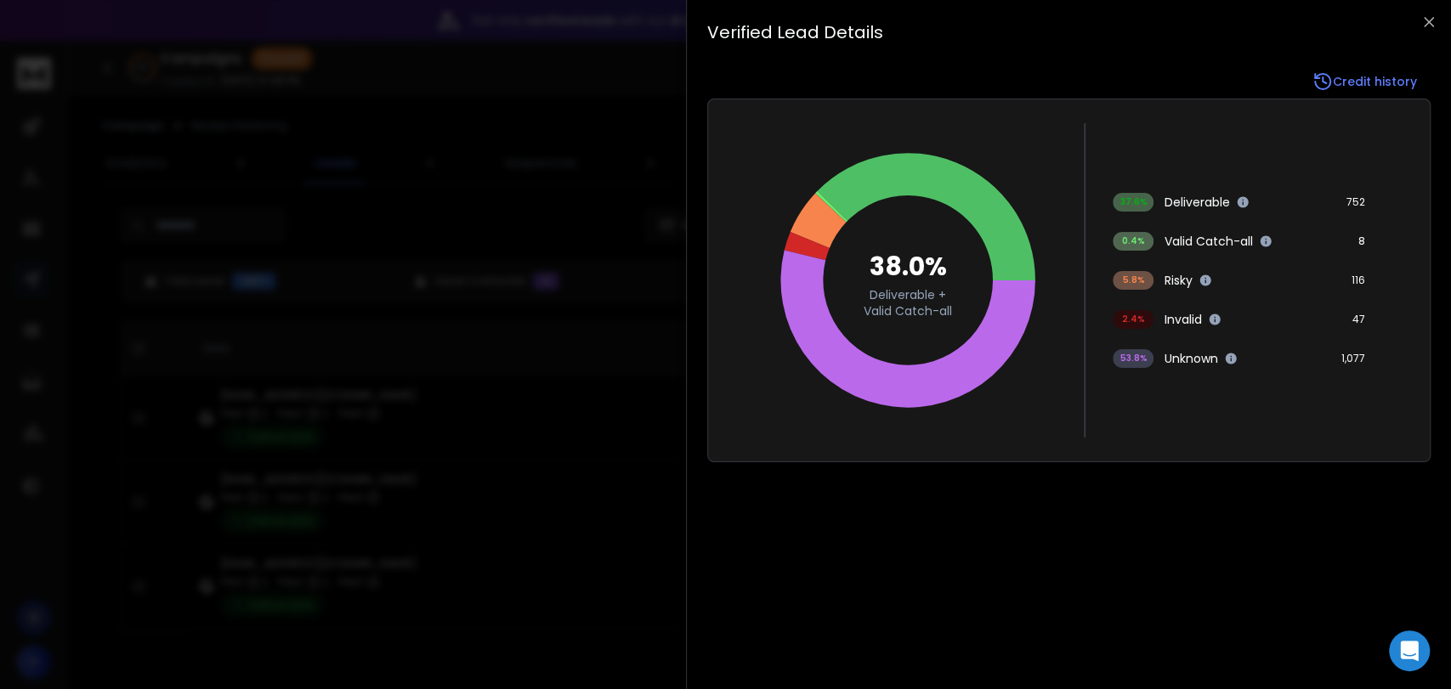
click at [604, 187] on div at bounding box center [725, 344] width 1451 height 689
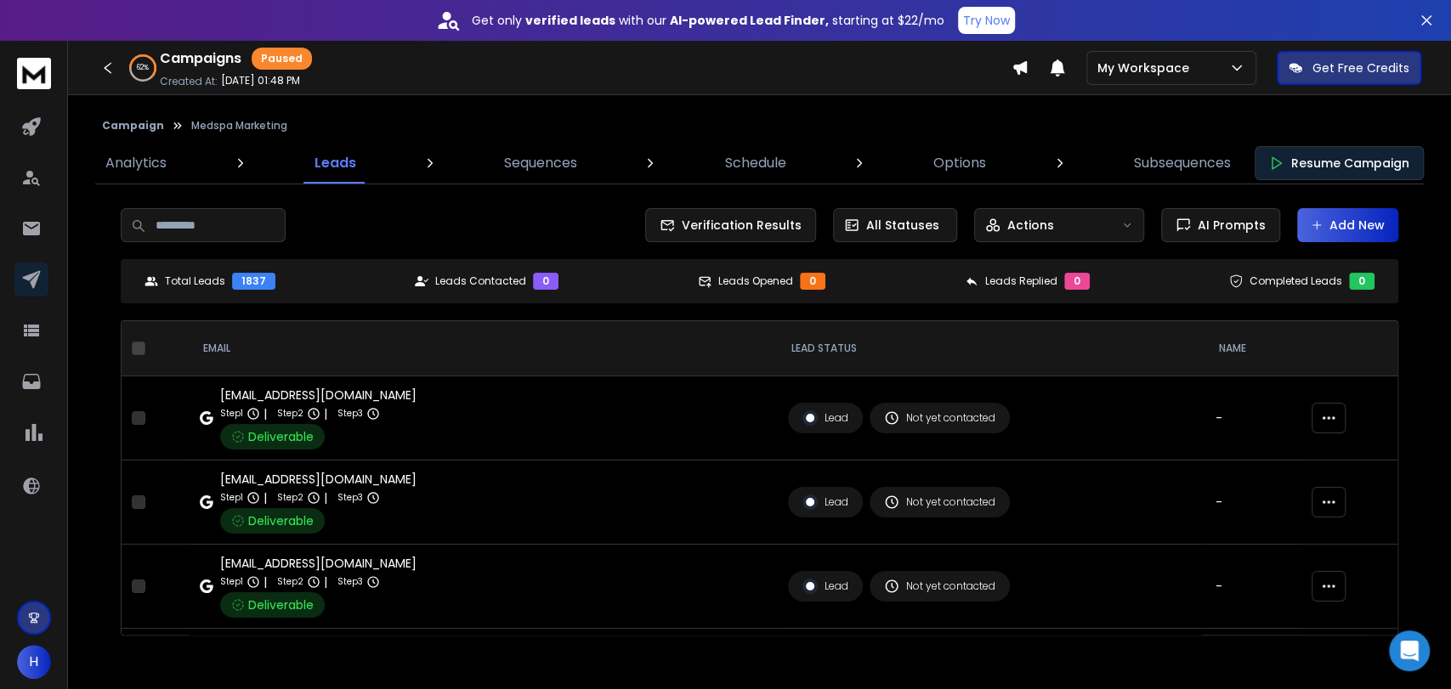
click at [1331, 161] on button "Resume Campaign" at bounding box center [1339, 163] width 169 height 34
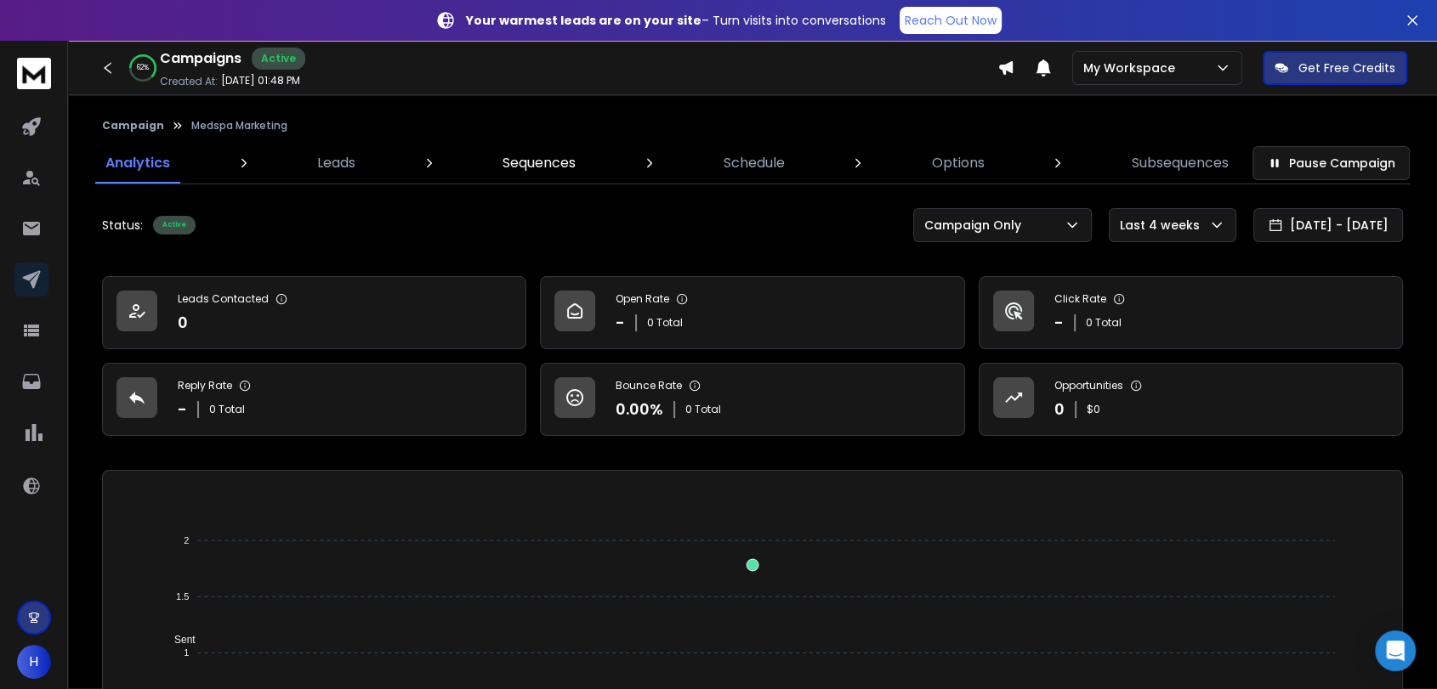
click at [565, 163] on p "Sequences" at bounding box center [538, 163] width 73 height 20
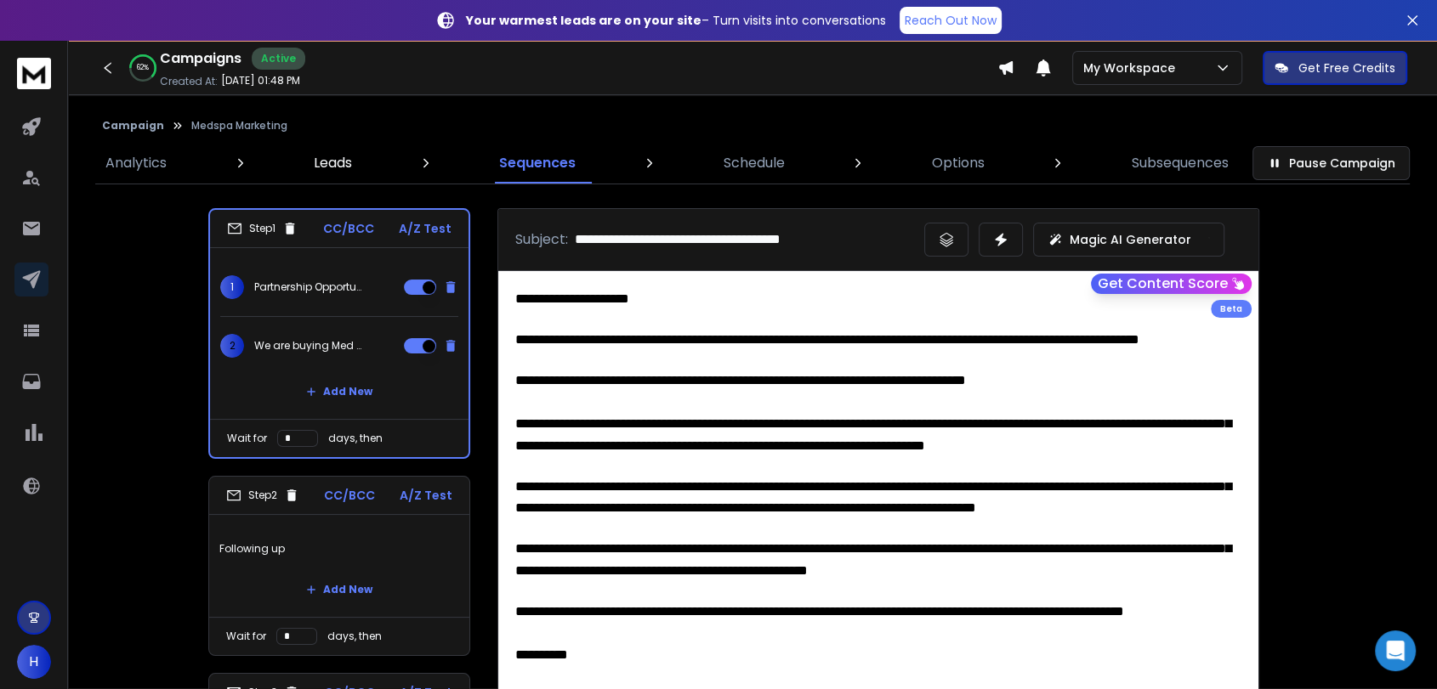
click at [341, 161] on p "Leads" at bounding box center [333, 163] width 38 height 20
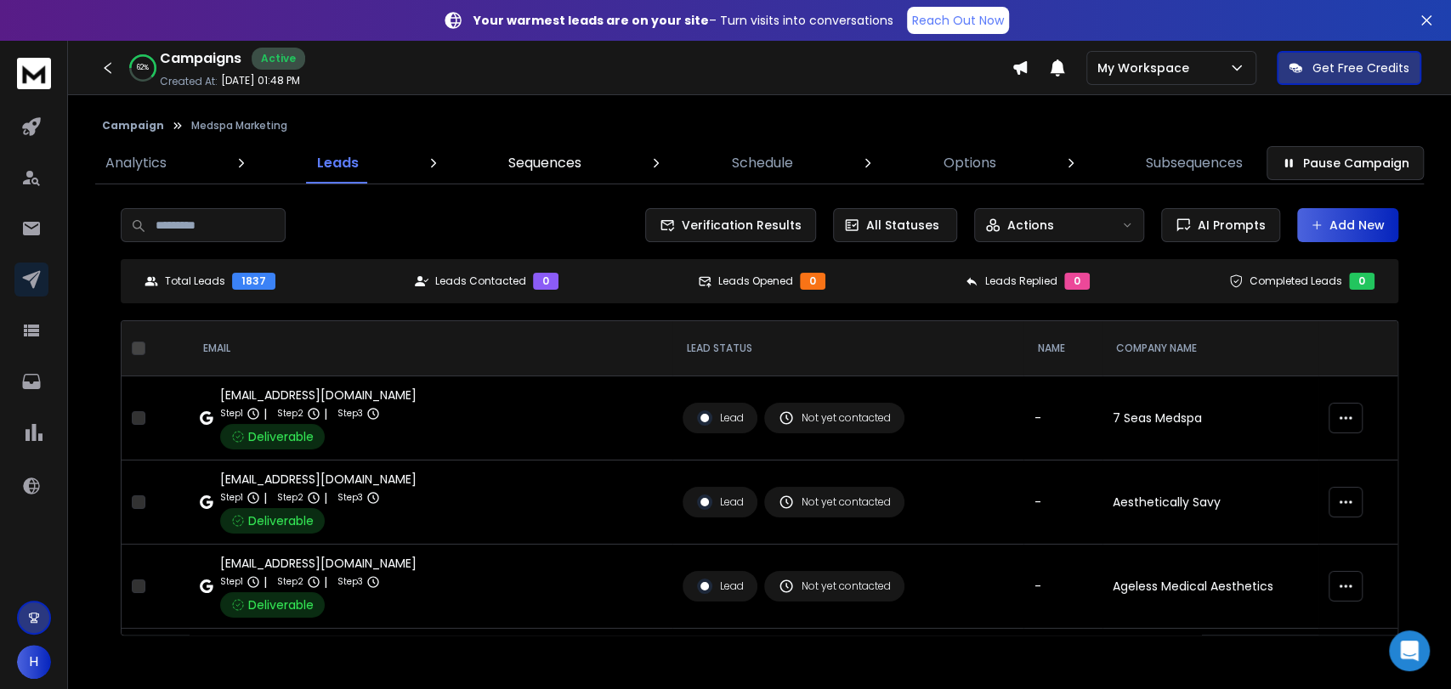
click at [564, 159] on p "Sequences" at bounding box center [544, 163] width 73 height 20
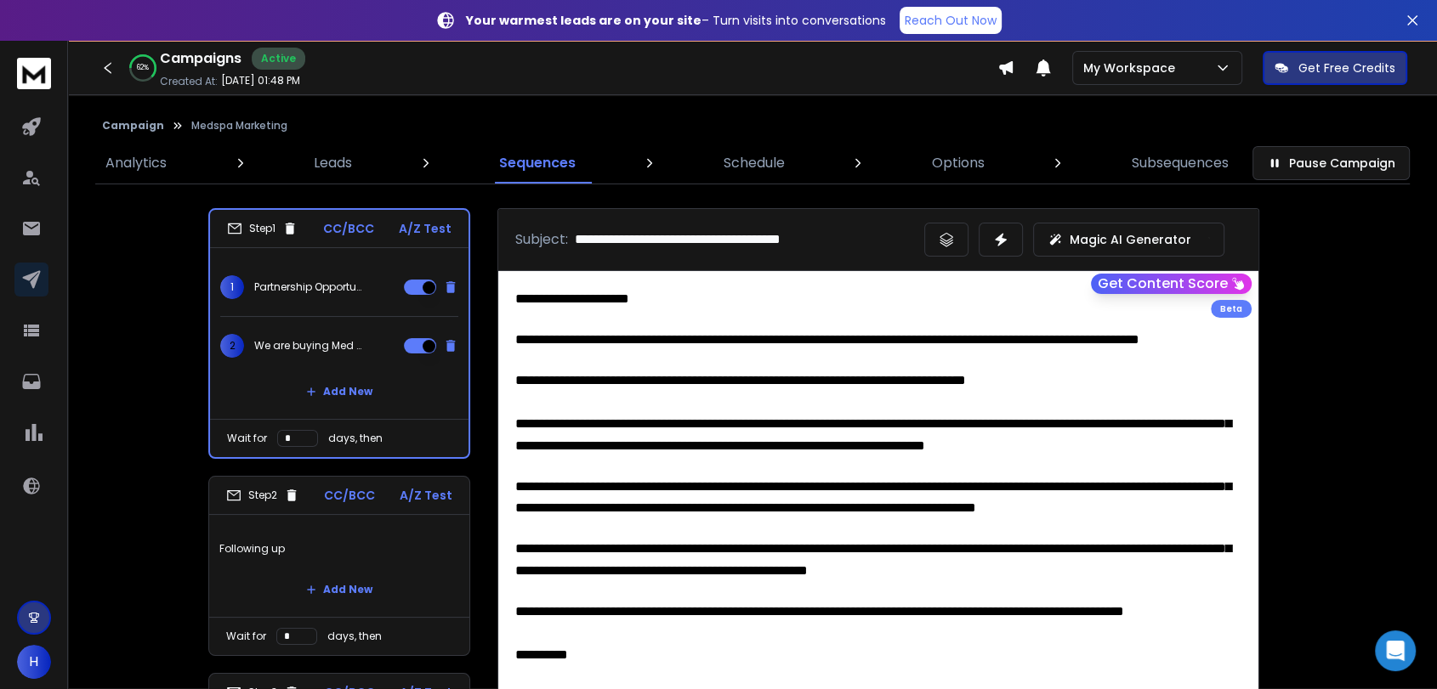
click at [797, 153] on div "Analytics Leads Sequences Schedule Options Subsequences" at bounding box center [666, 163] width 1143 height 41
click at [905, 150] on div "Analytics Leads Sequences Schedule Options Subsequences" at bounding box center [666, 163] width 1143 height 41
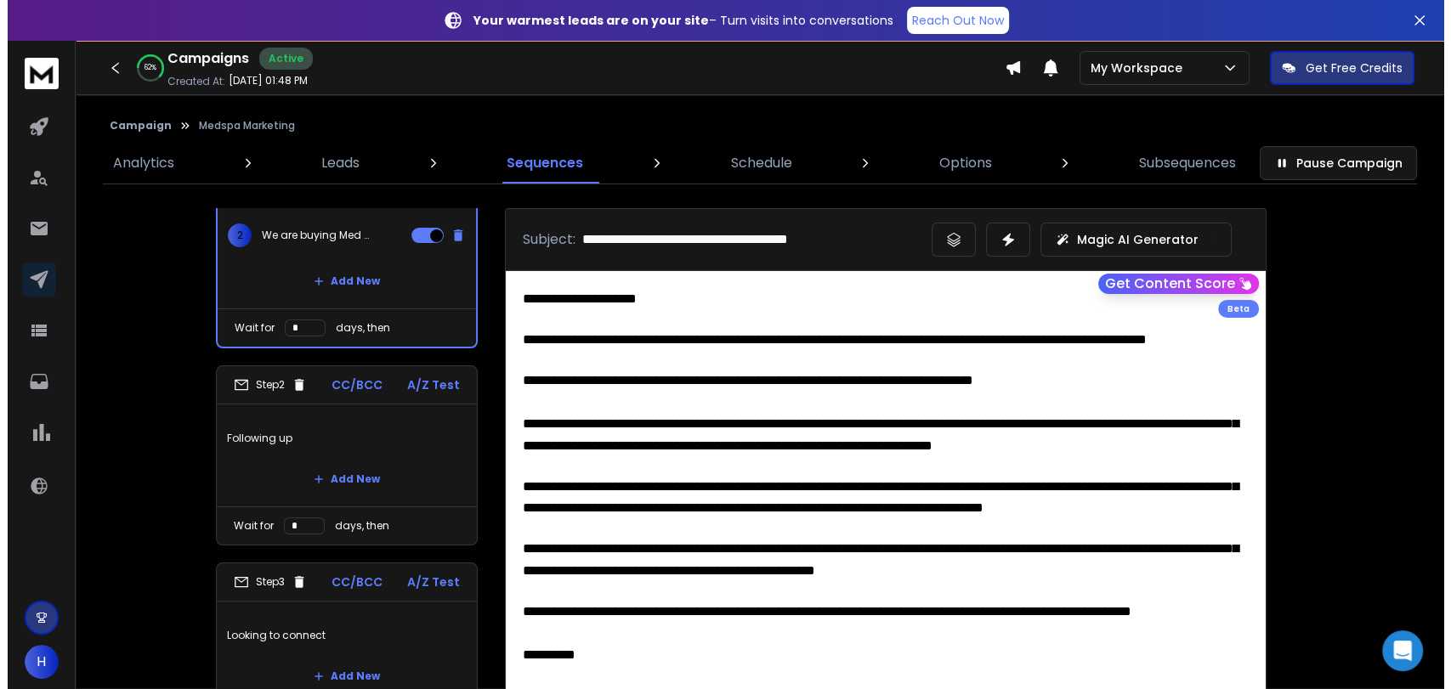
scroll to position [122, 0]
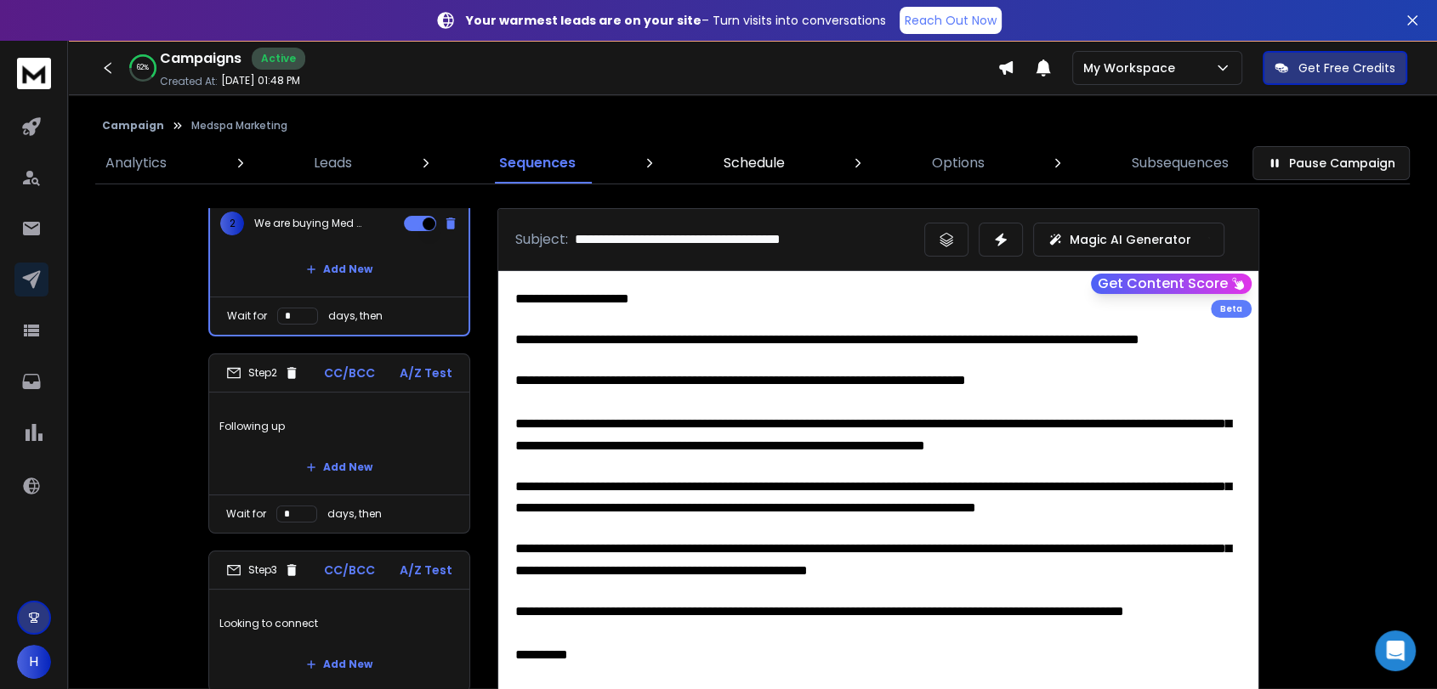
click at [750, 155] on p "Schedule" at bounding box center [753, 163] width 61 height 20
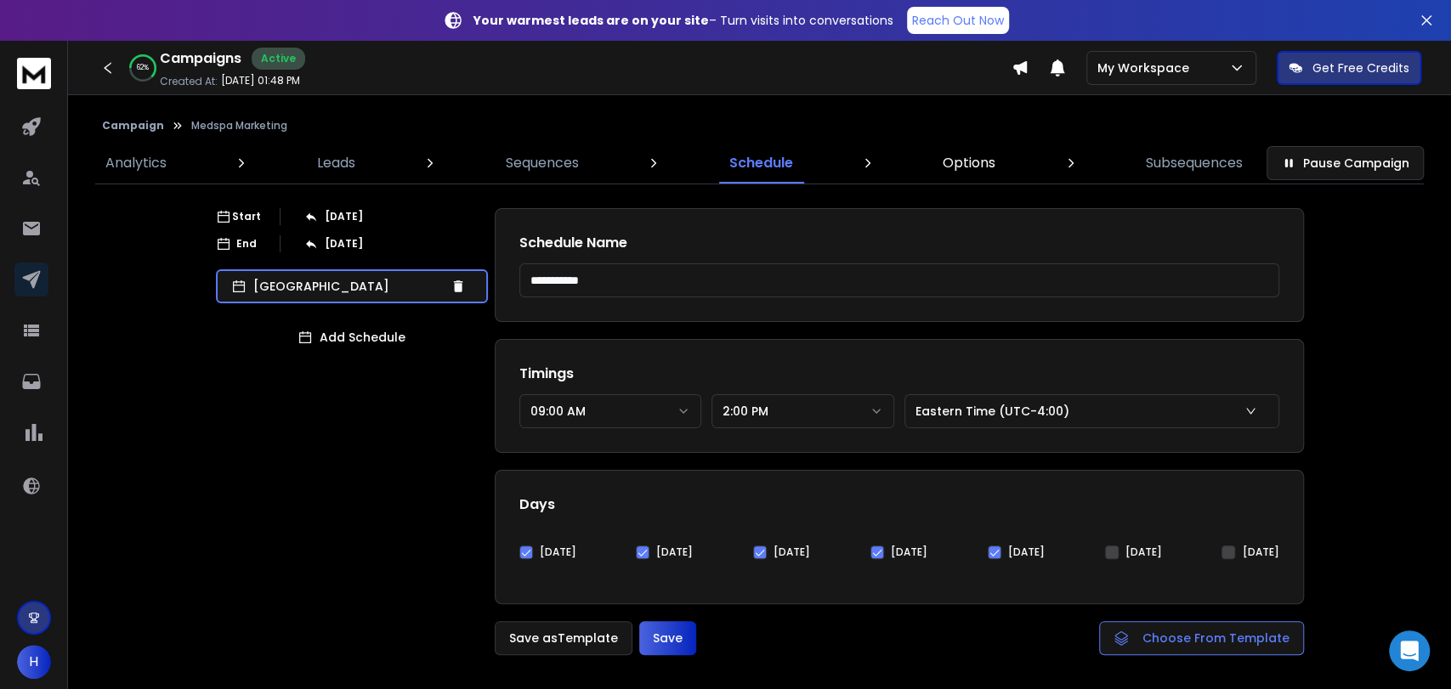
click at [959, 167] on p "Options" at bounding box center [969, 163] width 53 height 20
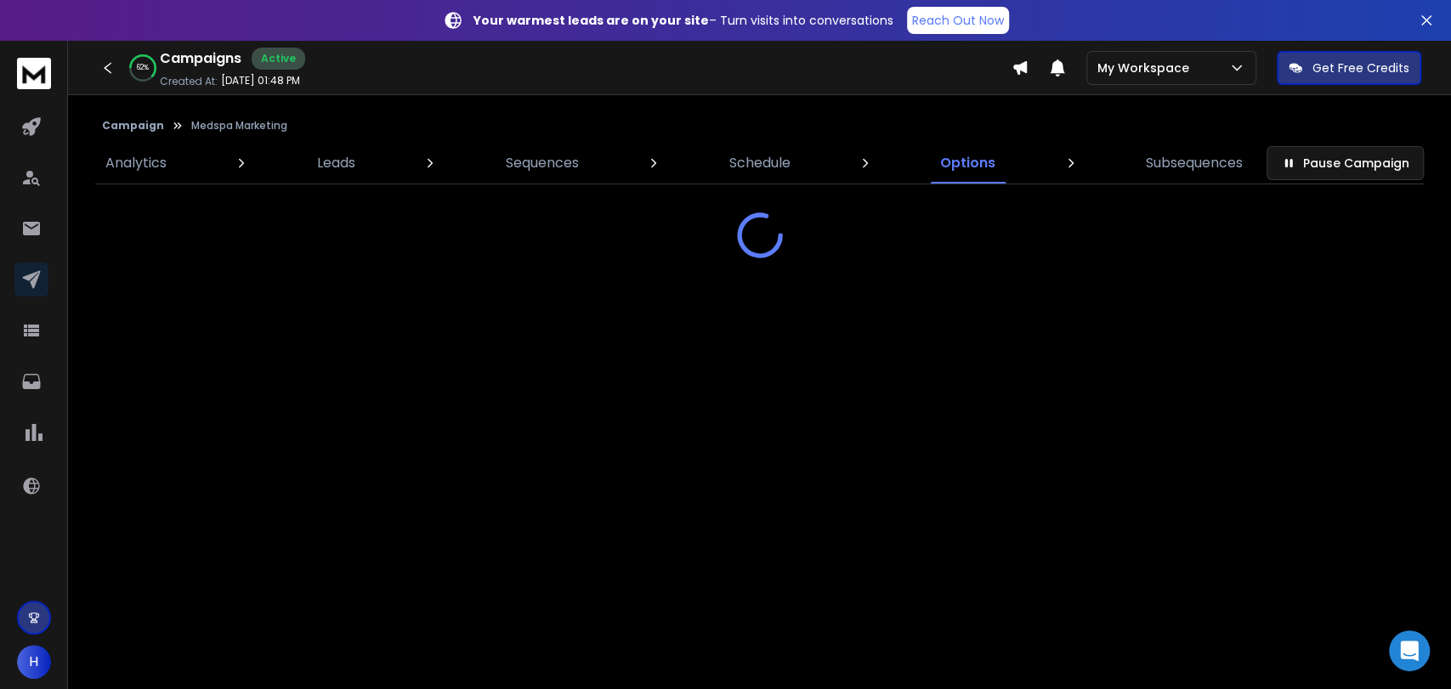
select select "**********"
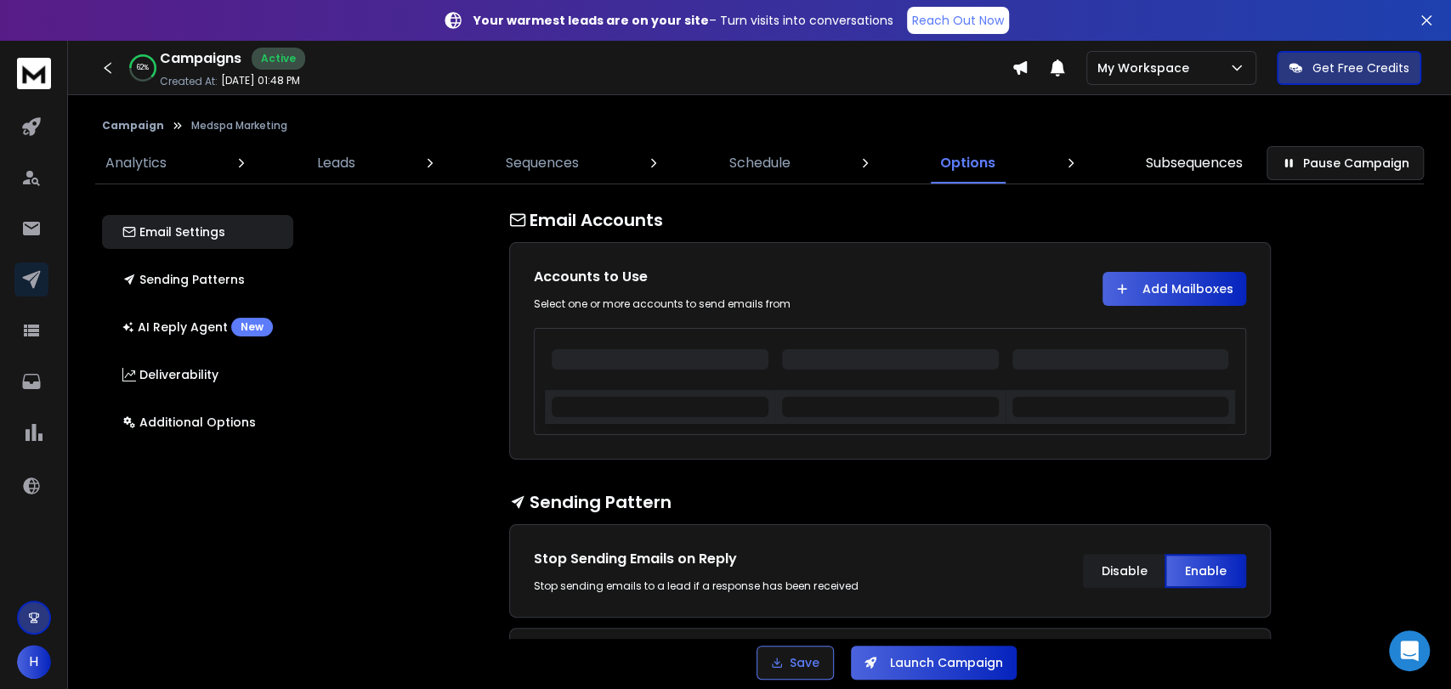
click at [1205, 173] on link "Subsequences" at bounding box center [1194, 163] width 117 height 41
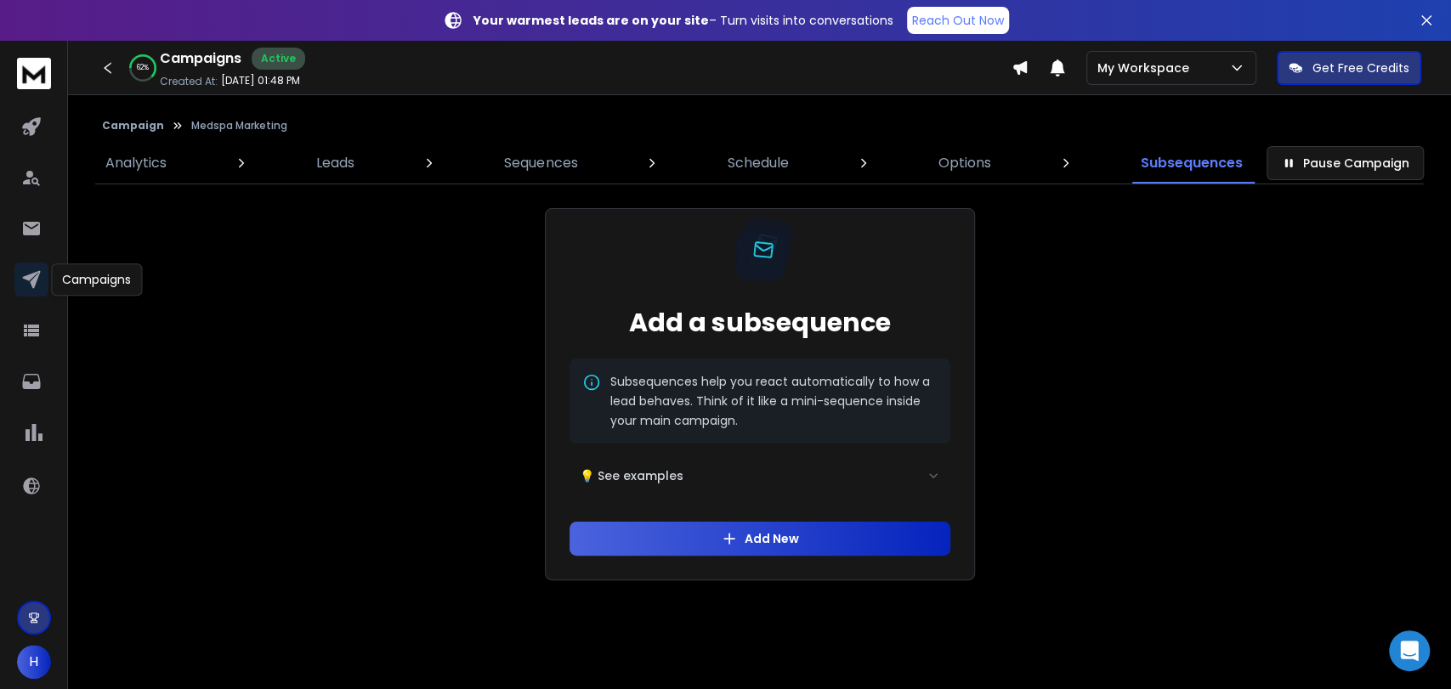
click at [44, 283] on link at bounding box center [31, 280] width 34 height 34
